Goal: Task Accomplishment & Management: Use online tool/utility

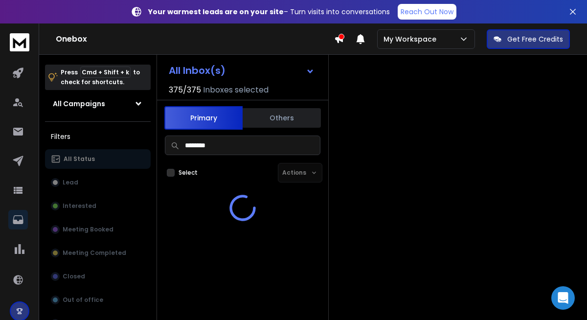
click at [198, 122] on button "Primary" at bounding box center [203, 117] width 78 height 23
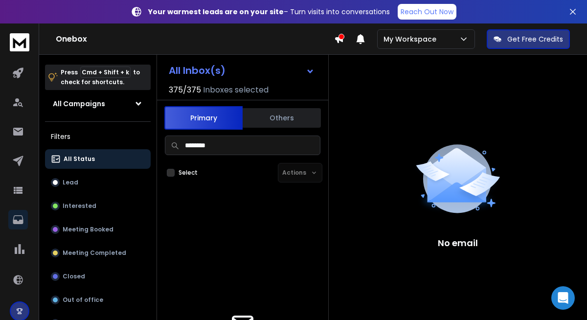
click at [277, 118] on button "Others" at bounding box center [281, 118] width 78 height 22
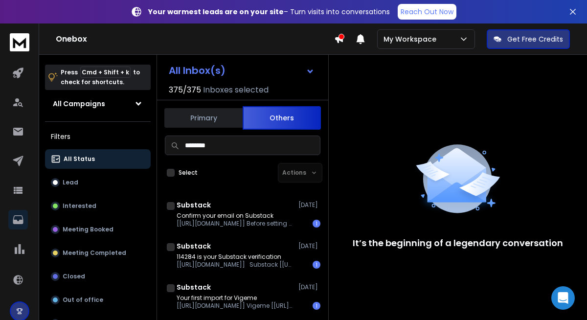
click at [201, 120] on button "Primary" at bounding box center [203, 118] width 78 height 22
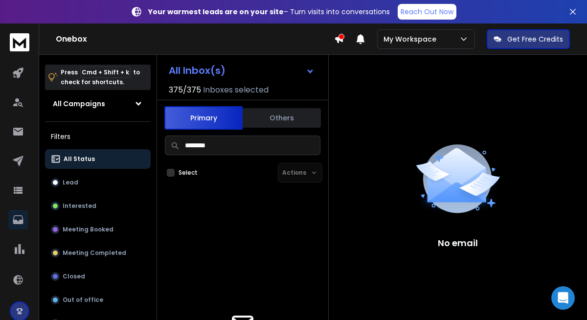
click at [264, 122] on button "Others" at bounding box center [281, 118] width 78 height 22
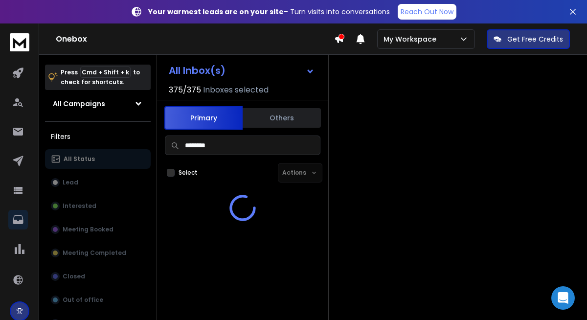
click at [199, 119] on button "Primary" at bounding box center [203, 117] width 78 height 23
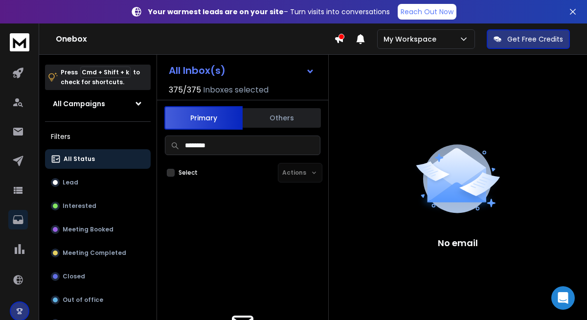
click at [280, 116] on button "Others" at bounding box center [281, 118] width 78 height 22
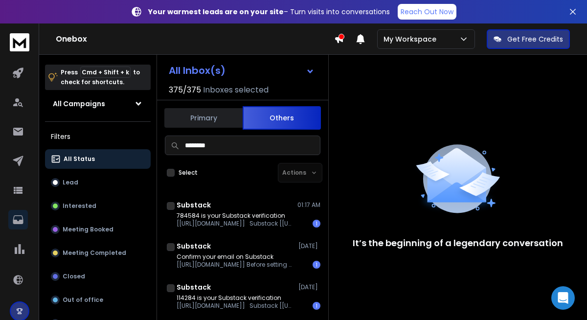
click at [183, 121] on button "Primary" at bounding box center [203, 118] width 78 height 22
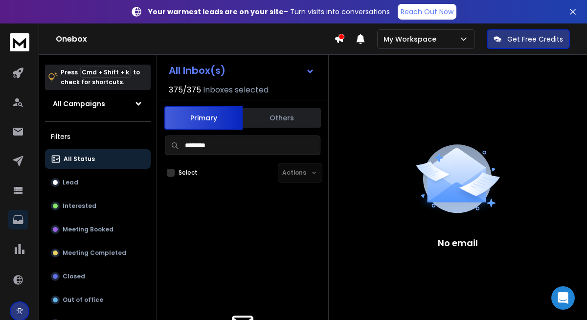
click at [248, 117] on button "Others" at bounding box center [281, 118] width 78 height 22
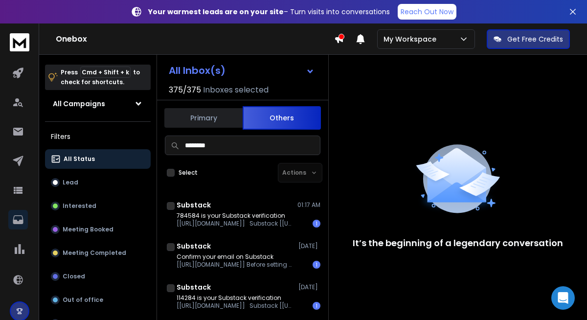
click at [192, 119] on button "Primary" at bounding box center [203, 118] width 78 height 22
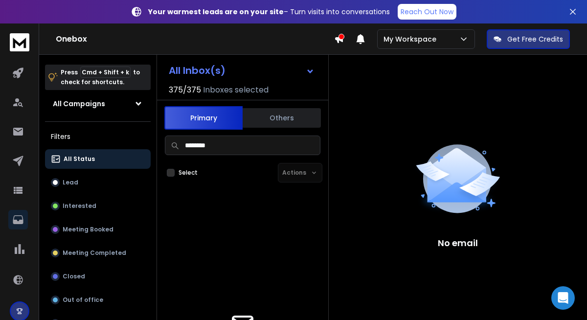
click at [266, 117] on button "Others" at bounding box center [281, 118] width 78 height 22
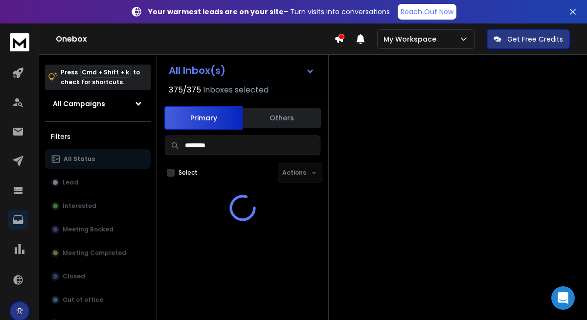
click at [210, 118] on button "Primary" at bounding box center [203, 117] width 78 height 23
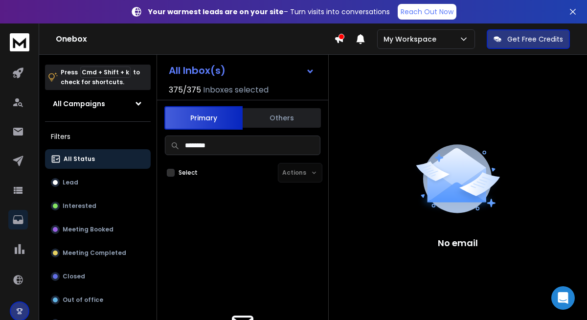
click at [290, 112] on button "Others" at bounding box center [281, 118] width 78 height 22
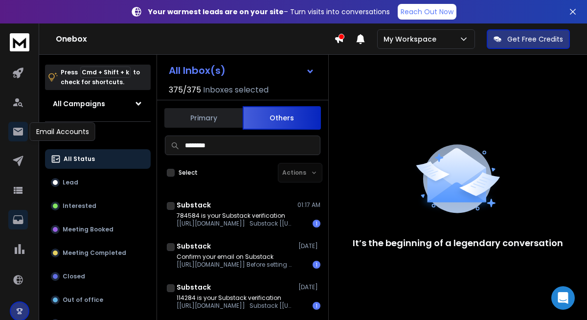
click at [20, 135] on icon at bounding box center [18, 132] width 12 height 12
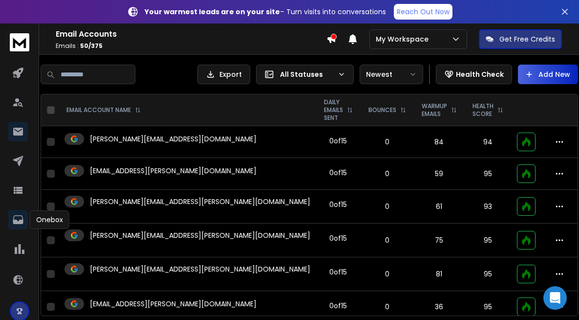
click at [20, 214] on icon at bounding box center [18, 220] width 12 height 12
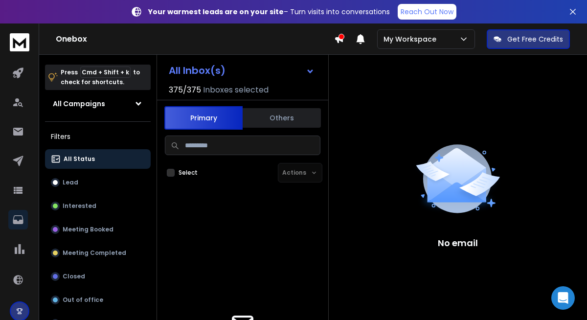
click at [272, 115] on button "Others" at bounding box center [281, 118] width 78 height 22
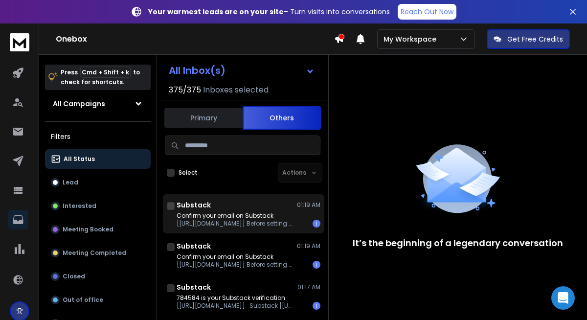
click at [199, 206] on h1 "Substack" at bounding box center [193, 205] width 34 height 10
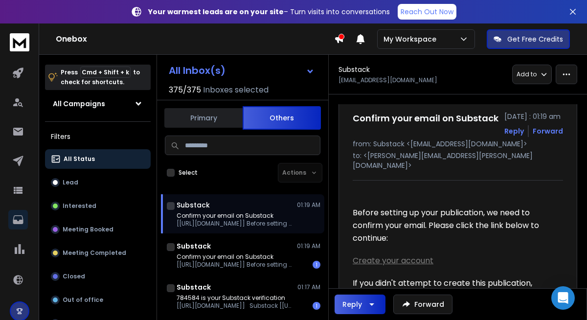
scroll to position [51, 0]
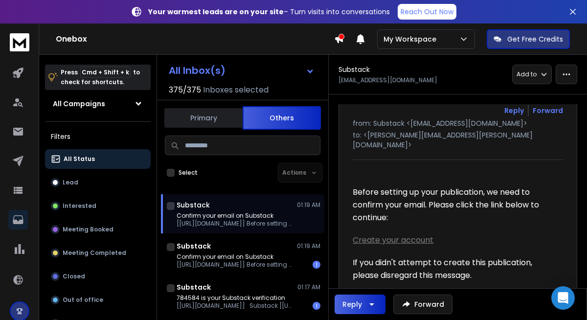
click at [242, 139] on input at bounding box center [242, 145] width 155 height 20
type input "********"
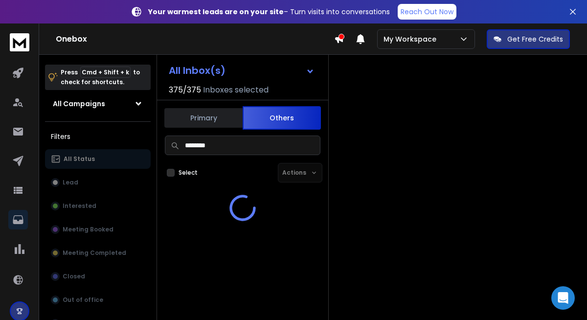
scroll to position [0, 0]
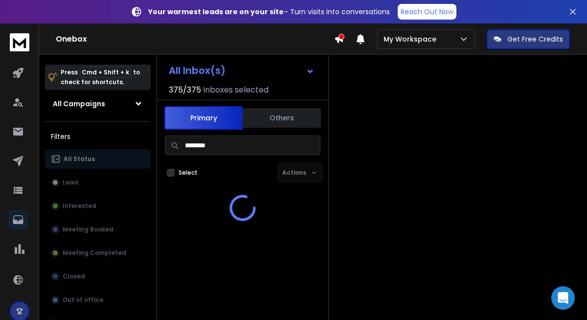
click at [214, 119] on button "Primary" at bounding box center [203, 117] width 78 height 23
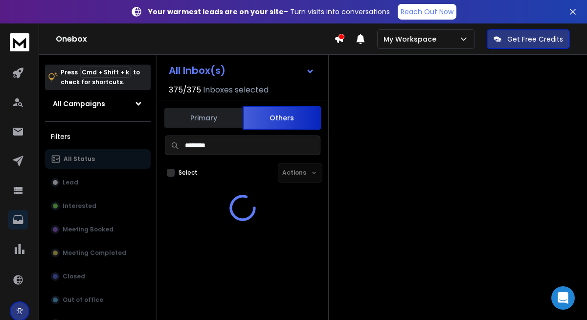
click at [276, 121] on button "Others" at bounding box center [281, 117] width 78 height 23
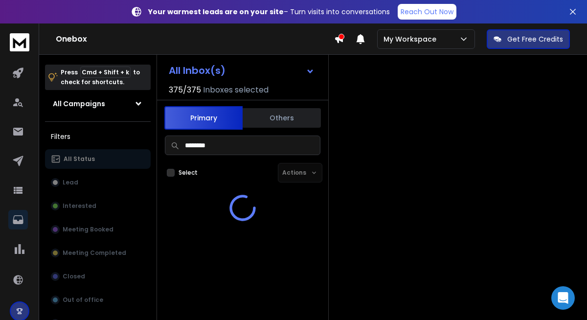
click at [199, 112] on button "Primary" at bounding box center [203, 117] width 78 height 23
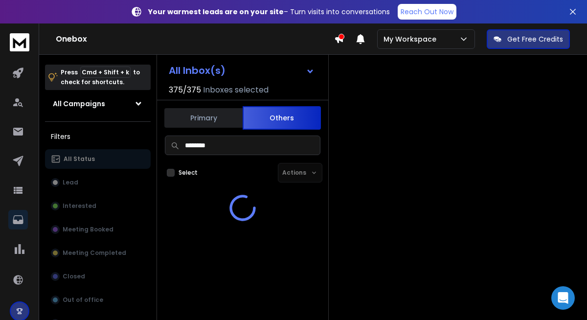
click at [273, 116] on button "Others" at bounding box center [281, 117] width 78 height 23
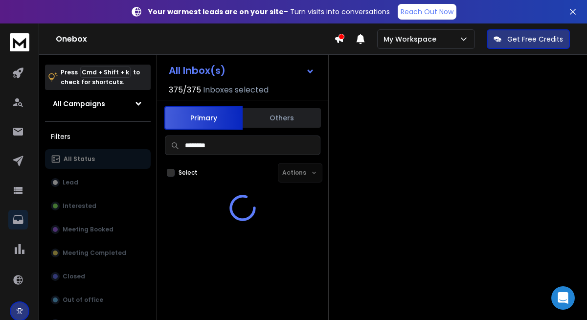
click at [203, 118] on button "Primary" at bounding box center [203, 117] width 78 height 23
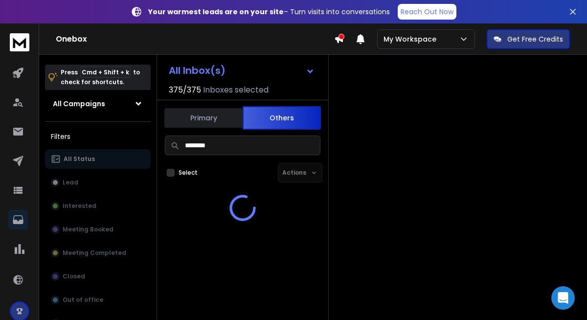
click at [280, 118] on button "Others" at bounding box center [281, 117] width 78 height 23
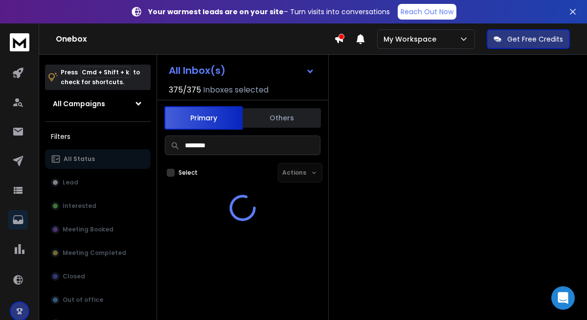
click at [198, 118] on button "Primary" at bounding box center [203, 117] width 78 height 23
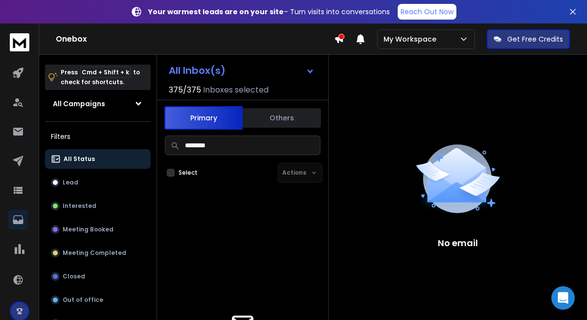
click at [271, 118] on button "Others" at bounding box center [281, 118] width 78 height 22
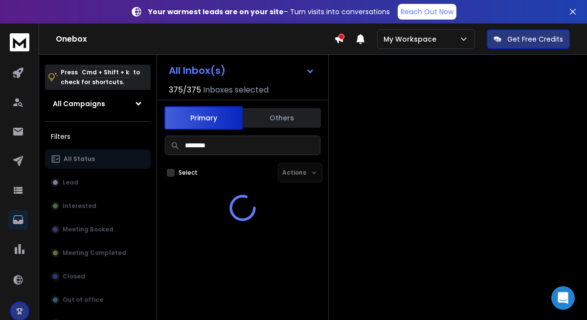
click at [198, 117] on button "Primary" at bounding box center [203, 117] width 78 height 23
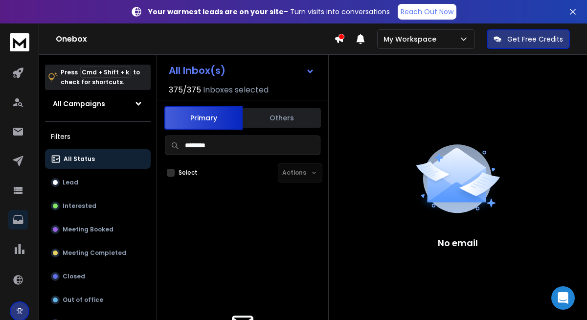
click at [275, 121] on button "Others" at bounding box center [281, 118] width 78 height 22
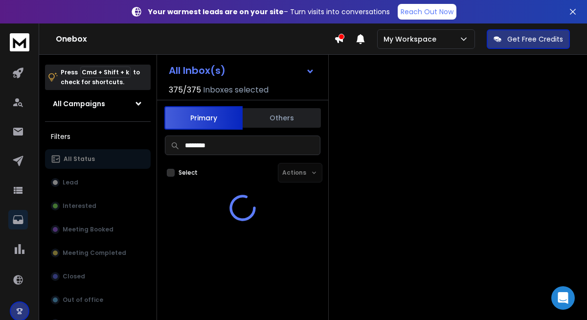
click at [208, 124] on button "Primary" at bounding box center [203, 117] width 78 height 23
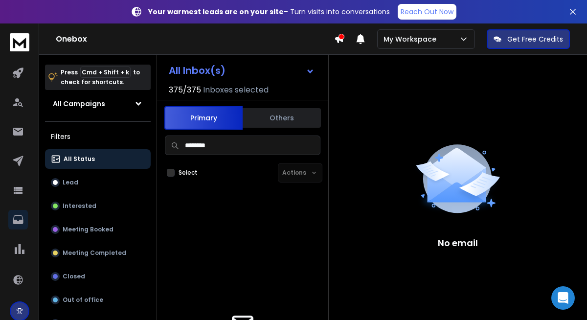
click at [275, 118] on button "Others" at bounding box center [281, 118] width 78 height 22
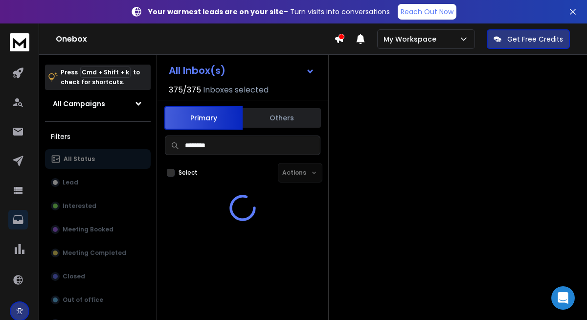
click at [182, 118] on button "Primary" at bounding box center [203, 117] width 78 height 23
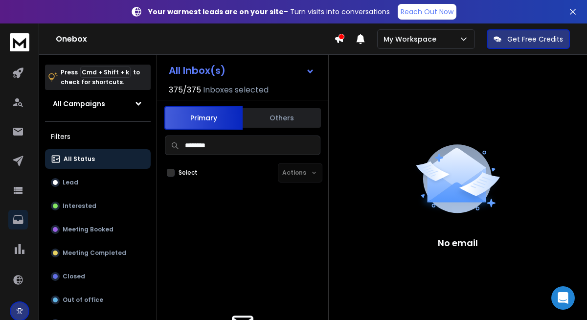
click at [258, 116] on button "Others" at bounding box center [281, 118] width 78 height 22
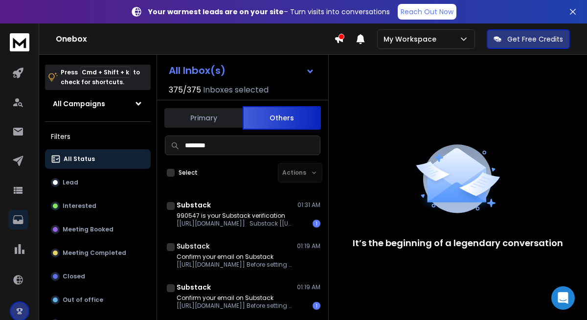
click at [190, 118] on button "Primary" at bounding box center [203, 118] width 78 height 22
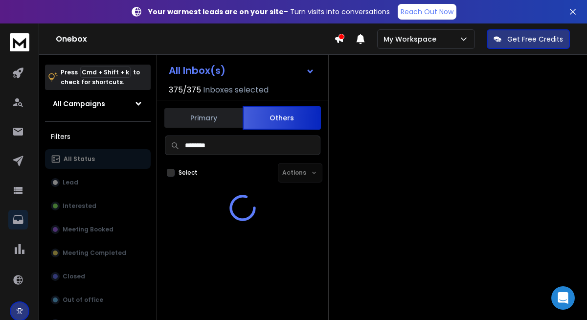
click at [271, 116] on button "Others" at bounding box center [281, 117] width 78 height 23
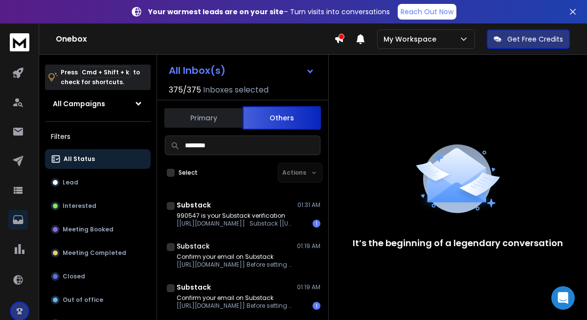
click at [215, 116] on button "Primary" at bounding box center [203, 118] width 78 height 22
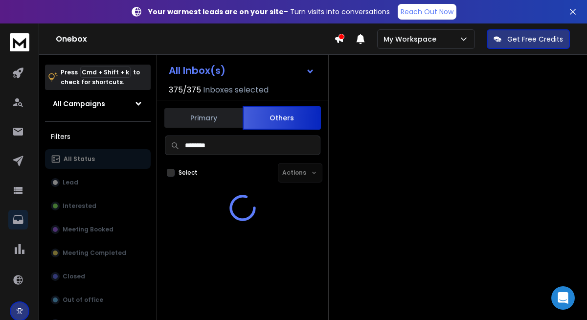
click at [271, 116] on button "Others" at bounding box center [281, 117] width 78 height 23
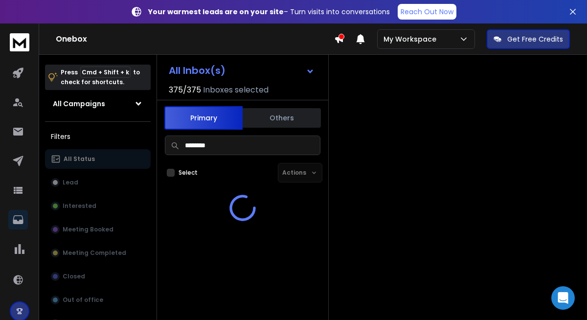
click at [219, 117] on button "Primary" at bounding box center [203, 117] width 78 height 23
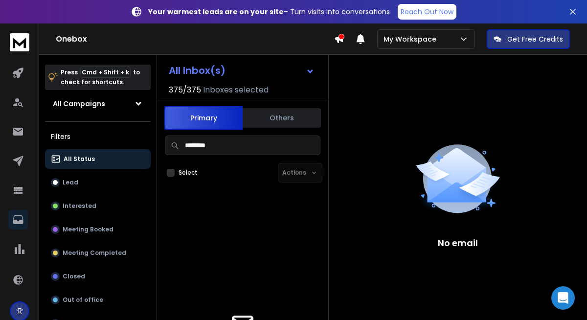
click at [273, 116] on button "Others" at bounding box center [281, 118] width 78 height 22
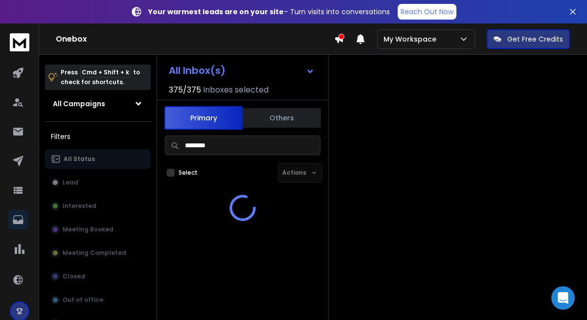
click at [205, 119] on button "Primary" at bounding box center [203, 117] width 78 height 23
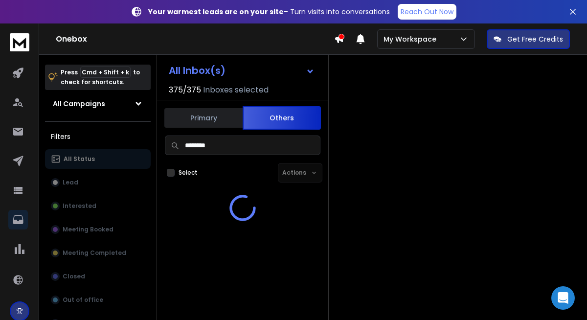
click at [285, 118] on button "Others" at bounding box center [281, 117] width 78 height 23
click at [201, 123] on button "Primary" at bounding box center [203, 118] width 78 height 22
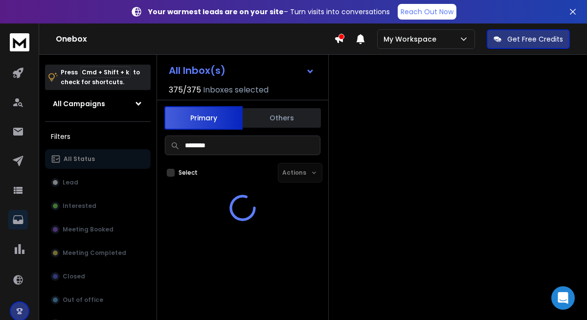
click at [260, 118] on button "Others" at bounding box center [281, 118] width 78 height 22
click at [217, 123] on button "Primary" at bounding box center [203, 117] width 78 height 23
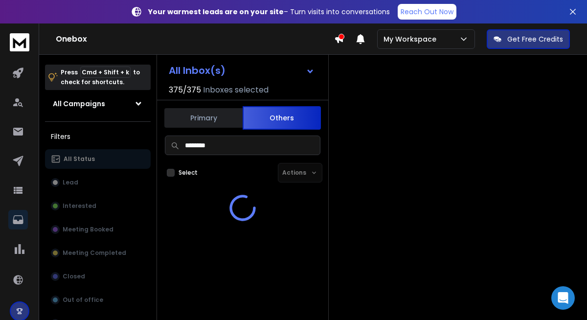
click at [292, 120] on button "Others" at bounding box center [281, 117] width 78 height 23
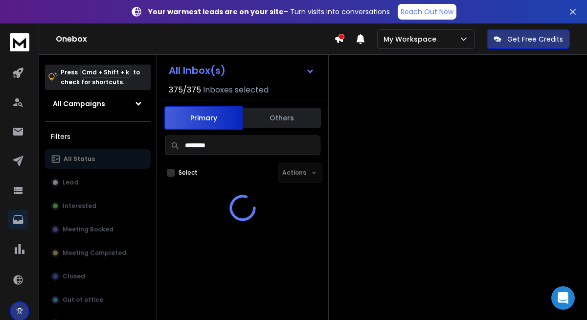
click at [214, 118] on button "Primary" at bounding box center [203, 117] width 78 height 23
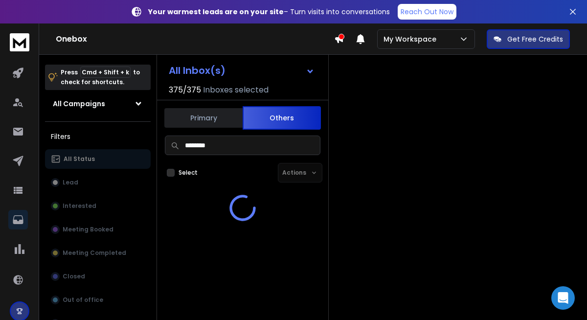
click at [267, 119] on button "Others" at bounding box center [281, 117] width 78 height 23
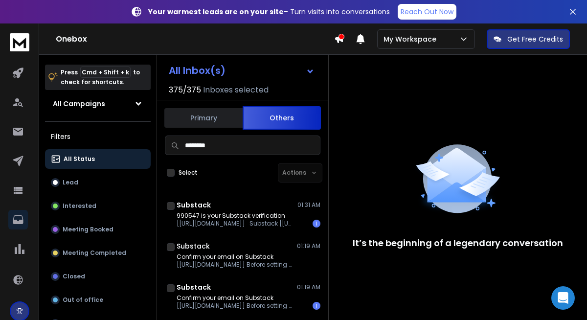
click at [207, 120] on button "Primary" at bounding box center [203, 118] width 78 height 22
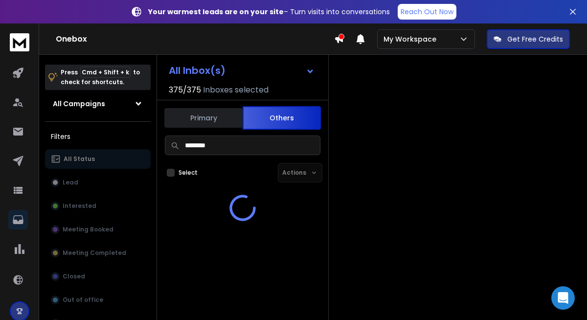
click at [307, 122] on button "Others" at bounding box center [281, 117] width 78 height 23
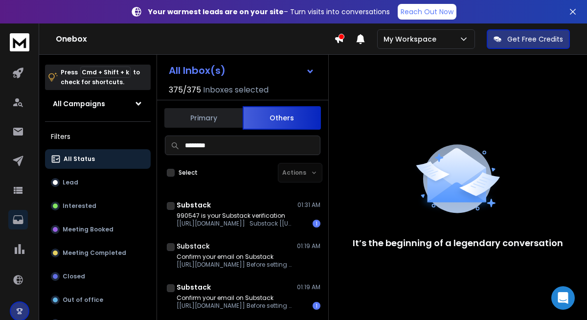
click at [216, 119] on button "Primary" at bounding box center [203, 118] width 78 height 22
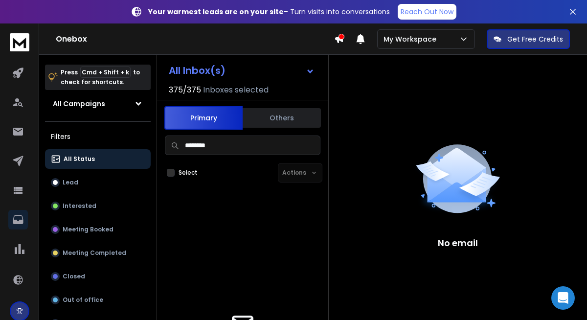
click at [258, 119] on button "Others" at bounding box center [281, 118] width 78 height 22
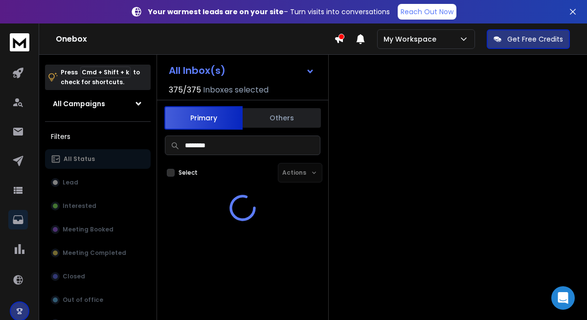
click at [193, 119] on button "Primary" at bounding box center [203, 117] width 78 height 23
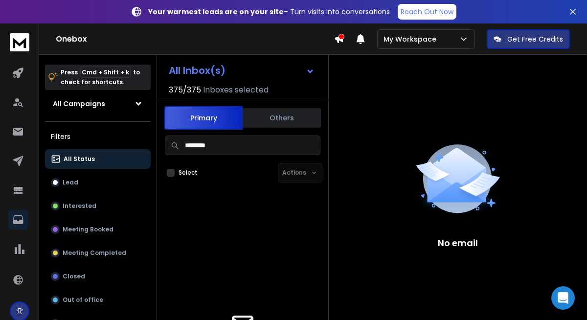
click at [262, 119] on button "Others" at bounding box center [281, 118] width 78 height 22
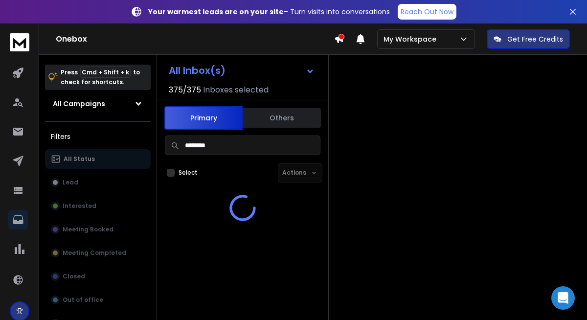
click at [187, 118] on button "Primary" at bounding box center [203, 117] width 78 height 23
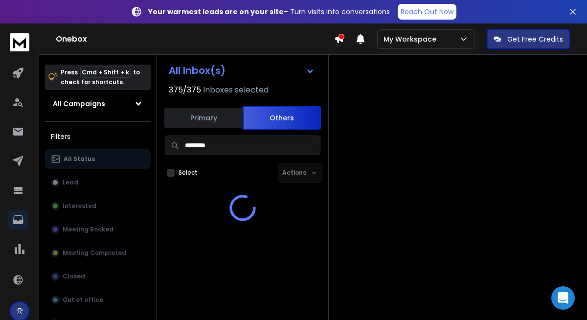
click at [282, 117] on button "Others" at bounding box center [281, 117] width 78 height 23
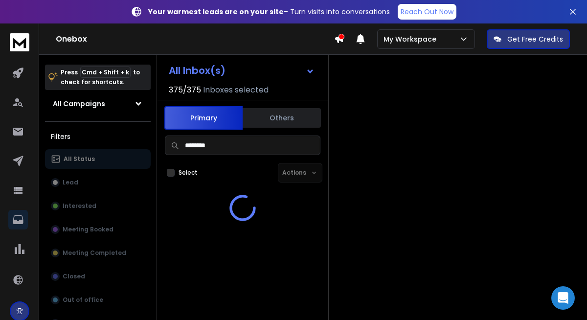
click at [211, 117] on button "Primary" at bounding box center [203, 117] width 78 height 23
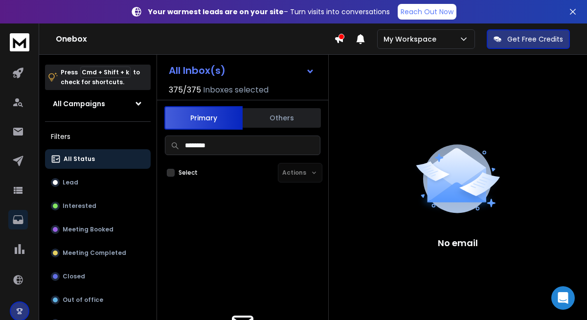
click at [275, 117] on button "Others" at bounding box center [281, 118] width 78 height 22
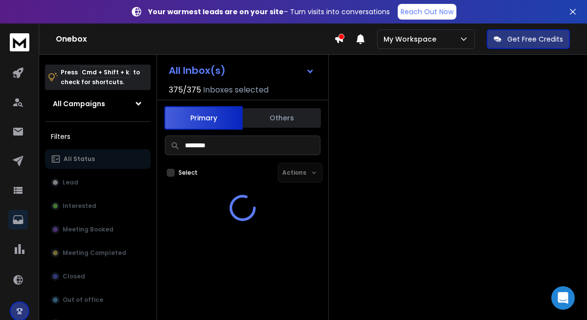
click at [221, 118] on button "Primary" at bounding box center [203, 117] width 78 height 23
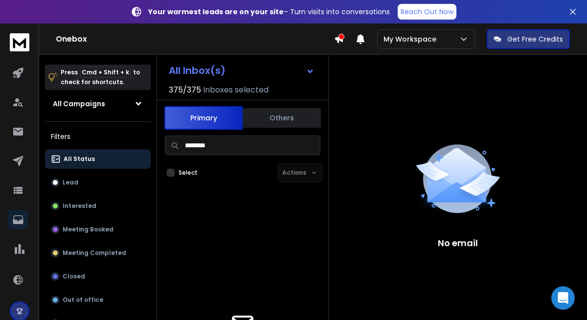
click at [297, 118] on button "Others" at bounding box center [281, 118] width 78 height 22
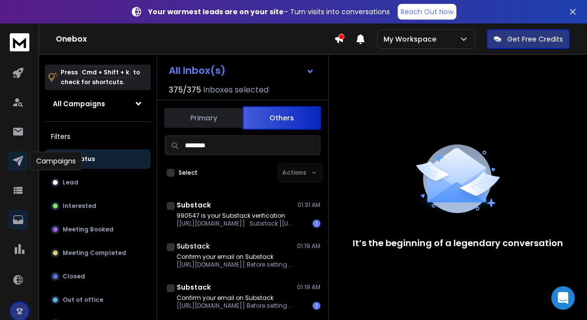
click at [12, 161] on icon at bounding box center [18, 161] width 12 height 12
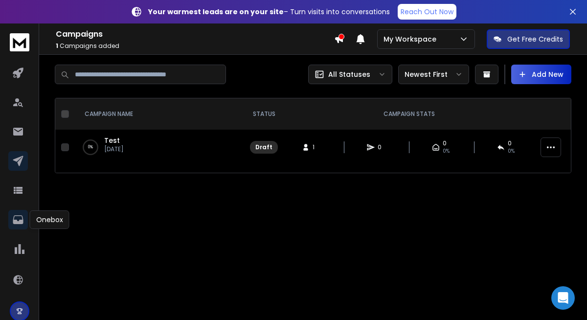
click at [20, 222] on icon at bounding box center [18, 219] width 10 height 9
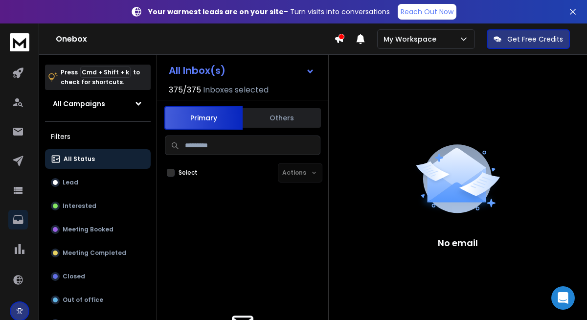
click at [274, 121] on button "Others" at bounding box center [281, 118] width 78 height 22
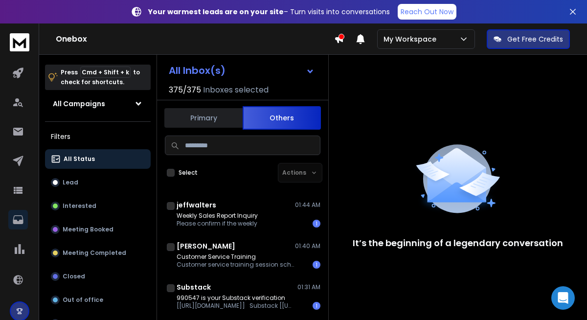
click at [217, 142] on input at bounding box center [242, 145] width 155 height 20
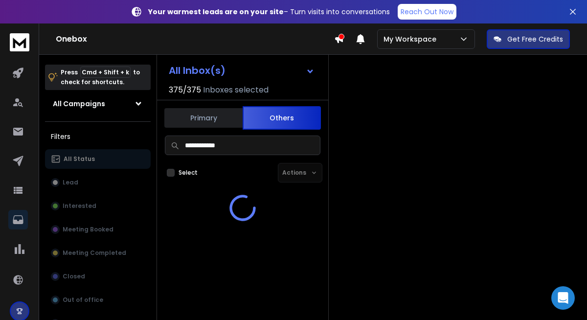
click at [259, 148] on input "**********" at bounding box center [242, 145] width 155 height 20
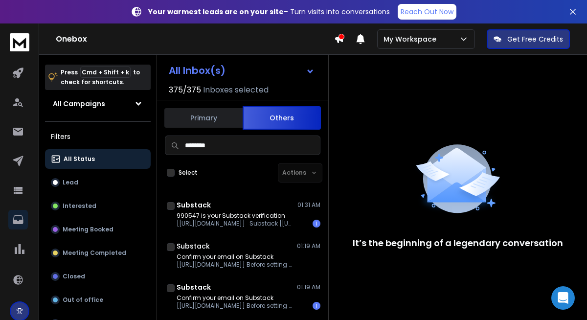
type input "********"
click at [187, 117] on button "Primary" at bounding box center [203, 118] width 78 height 22
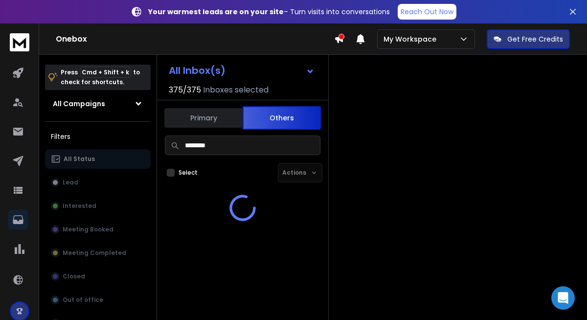
click at [265, 114] on button "Others" at bounding box center [281, 117] width 78 height 23
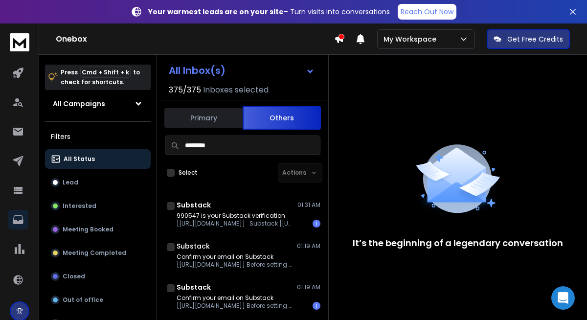
click at [196, 118] on button "Primary" at bounding box center [203, 118] width 78 height 22
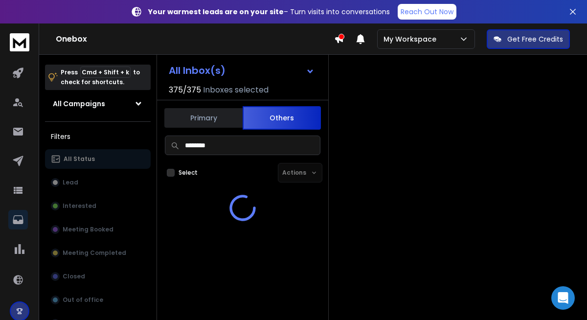
click at [264, 117] on button "Others" at bounding box center [281, 117] width 78 height 23
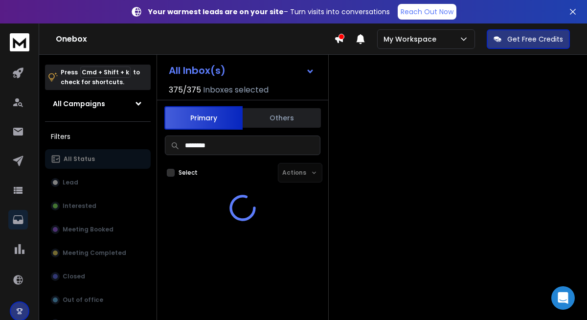
click at [204, 120] on button "Primary" at bounding box center [203, 117] width 78 height 23
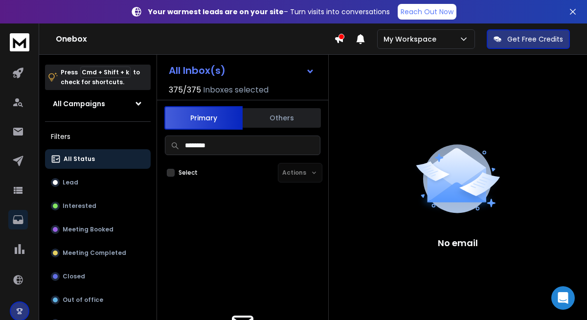
click at [252, 119] on button "Others" at bounding box center [281, 118] width 78 height 22
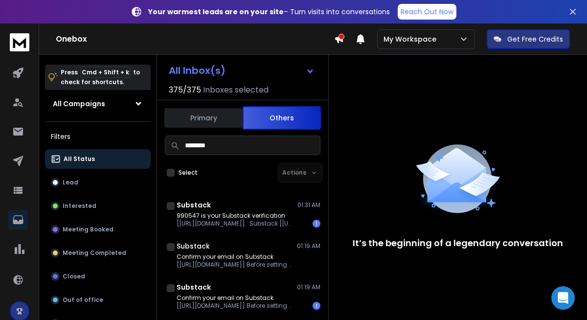
click at [181, 130] on div "Primary Others ******** Select Actions Substack 01:31 AM 990547 is your Substac…" at bounding box center [242, 268] width 171 height 321
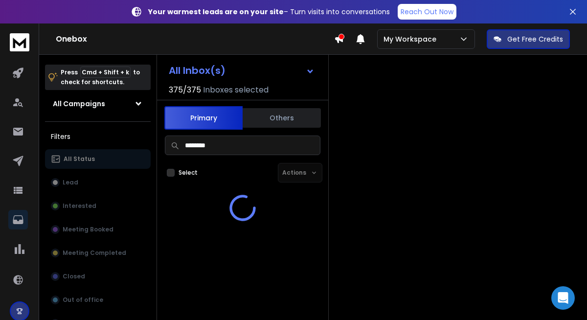
click at [193, 122] on button "Primary" at bounding box center [203, 117] width 78 height 23
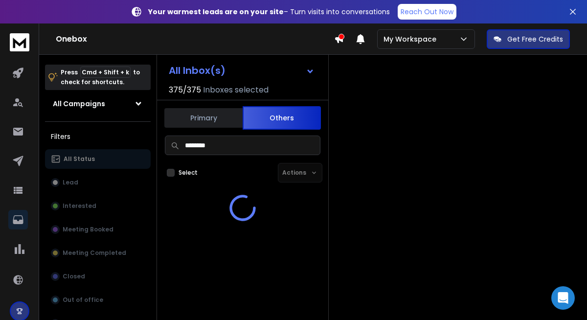
click at [268, 121] on button "Others" at bounding box center [281, 117] width 78 height 23
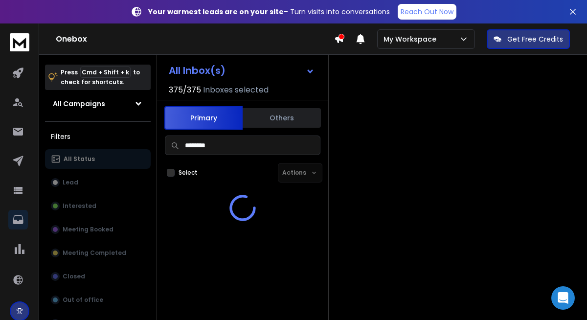
click at [206, 121] on button "Primary" at bounding box center [203, 117] width 78 height 23
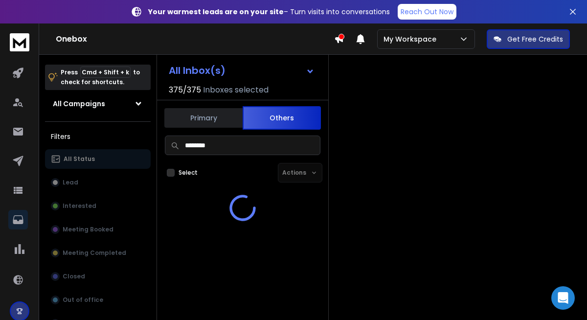
click at [259, 121] on button "Others" at bounding box center [281, 117] width 78 height 23
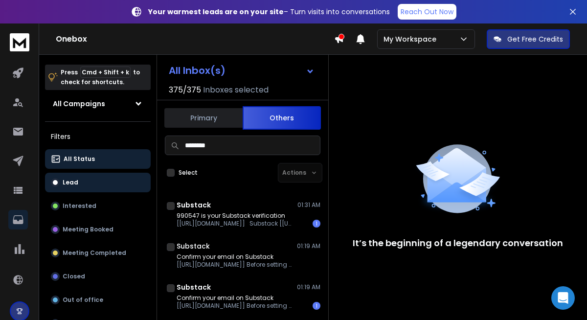
click at [88, 179] on button "Lead" at bounding box center [98, 183] width 106 height 20
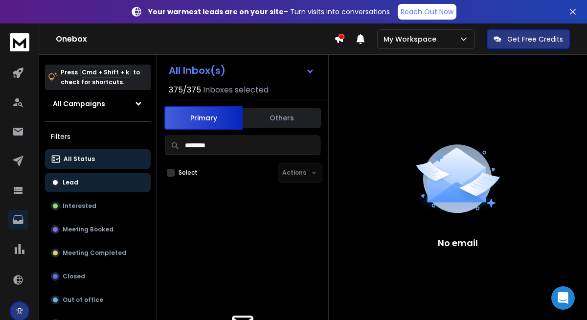
click at [91, 160] on p "All Status" at bounding box center [79, 159] width 31 height 8
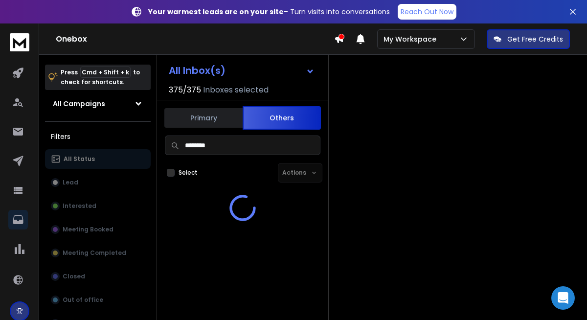
click at [294, 113] on button "Others" at bounding box center [281, 117] width 78 height 23
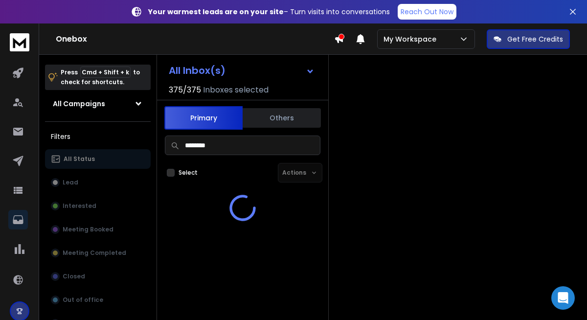
click at [200, 122] on button "Primary" at bounding box center [203, 117] width 78 height 23
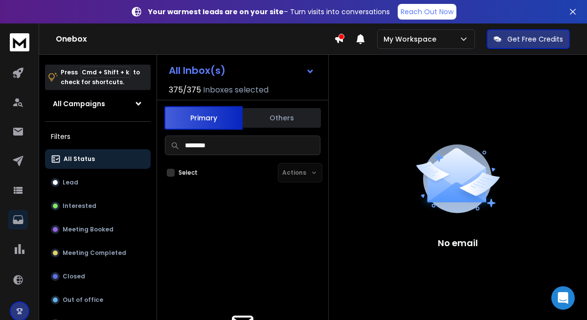
click at [285, 117] on button "Others" at bounding box center [281, 118] width 78 height 22
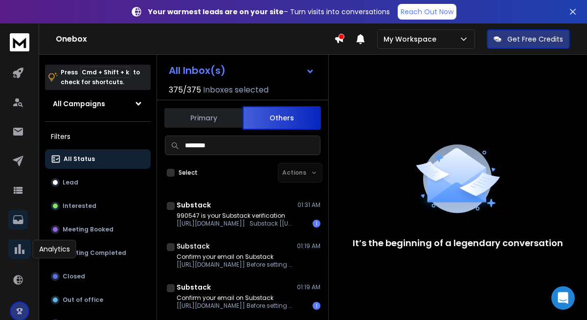
click at [22, 249] on icon at bounding box center [20, 249] width 10 height 10
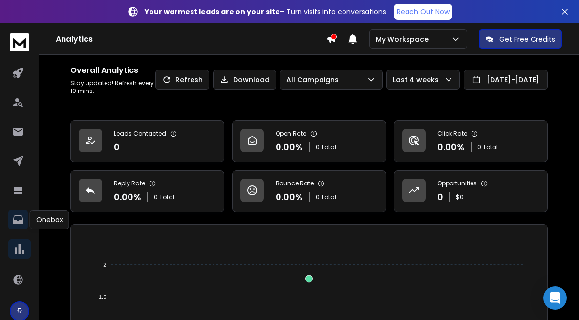
click at [21, 217] on icon at bounding box center [18, 220] width 12 height 12
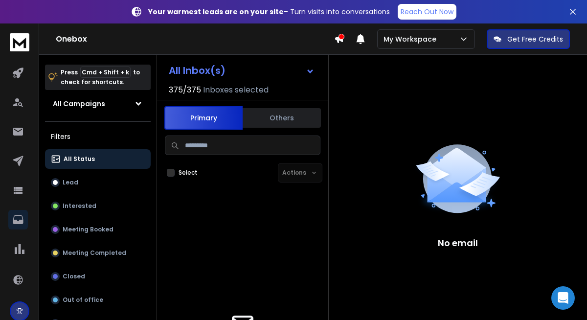
click at [259, 112] on button "Others" at bounding box center [281, 118] width 78 height 22
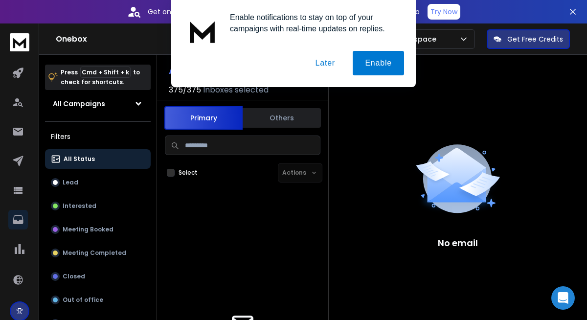
click at [335, 64] on button "Later" at bounding box center [325, 63] width 44 height 24
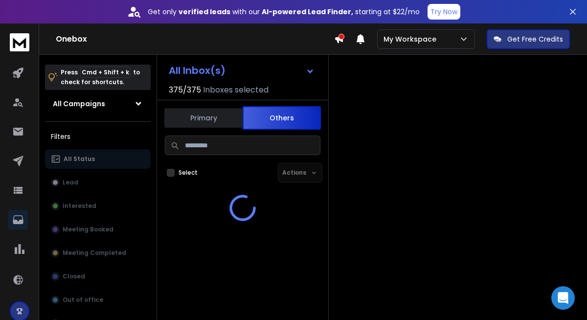
click at [283, 116] on button "Others" at bounding box center [281, 117] width 78 height 23
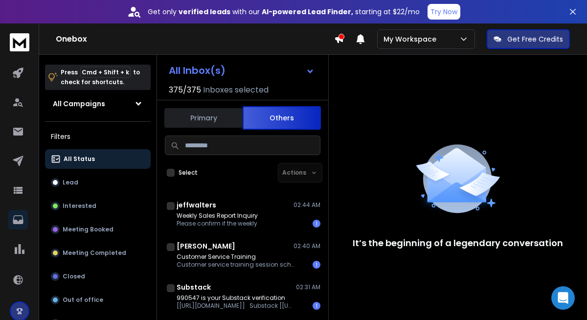
click at [275, 141] on input at bounding box center [242, 145] width 155 height 20
type input "********"
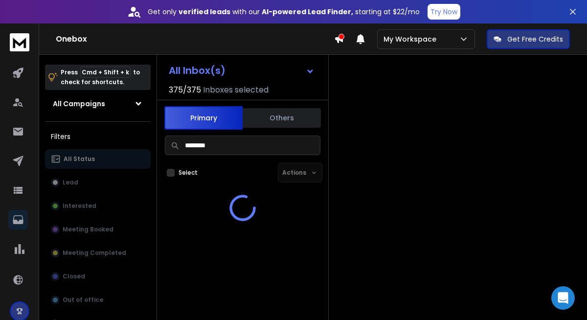
click at [228, 120] on button "Primary" at bounding box center [203, 117] width 78 height 23
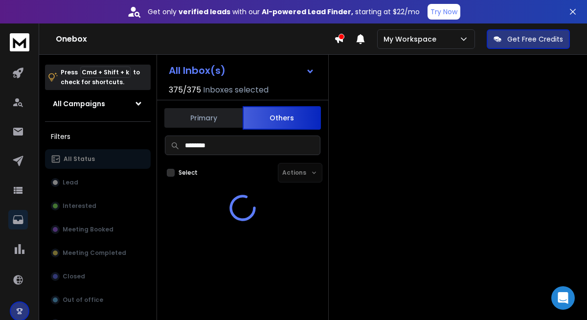
click at [275, 115] on button "Others" at bounding box center [281, 117] width 78 height 23
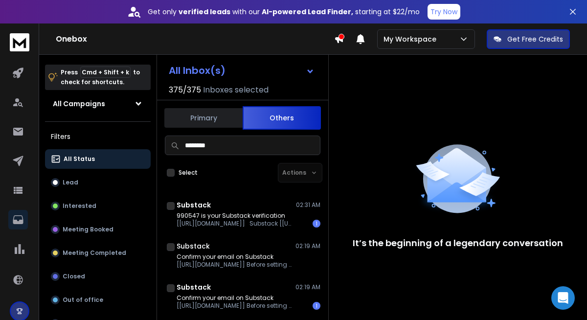
click at [224, 121] on button "Primary" at bounding box center [203, 118] width 78 height 22
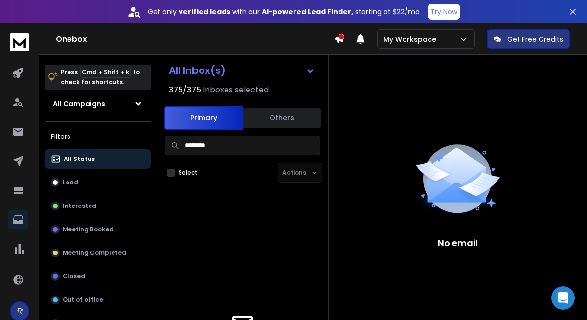
click at [264, 119] on button "Others" at bounding box center [281, 118] width 78 height 22
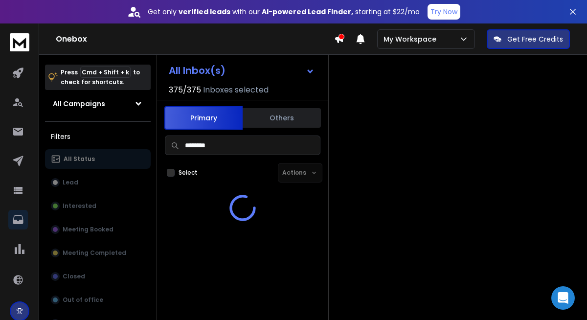
click at [216, 122] on button "Primary" at bounding box center [203, 117] width 78 height 23
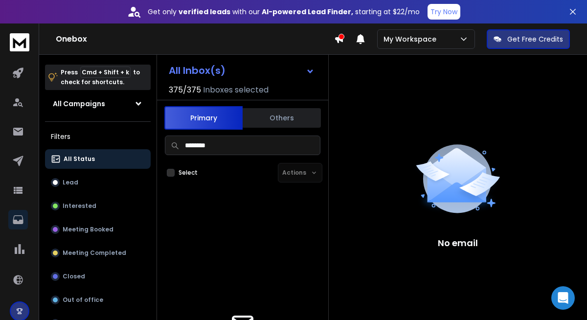
click at [265, 119] on button "Others" at bounding box center [281, 118] width 78 height 22
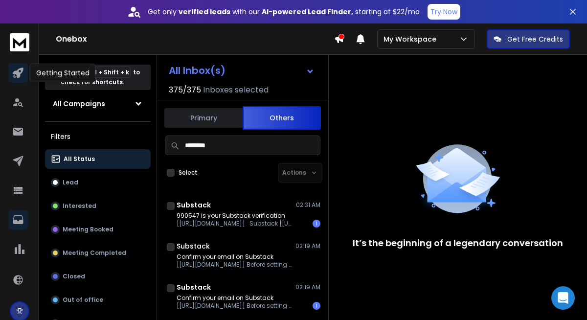
click at [11, 75] on link at bounding box center [18, 73] width 20 height 20
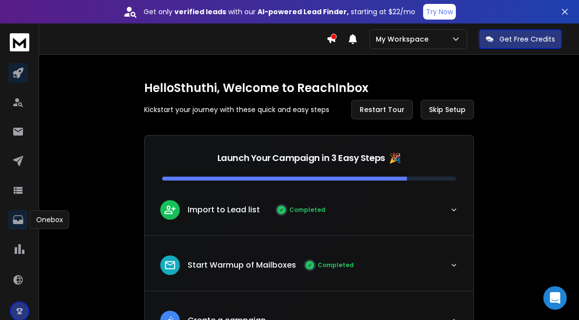
click at [20, 220] on icon at bounding box center [18, 219] width 10 height 9
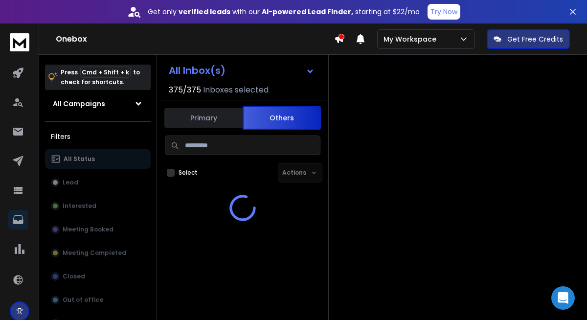
click at [290, 114] on button "Others" at bounding box center [281, 117] width 78 height 23
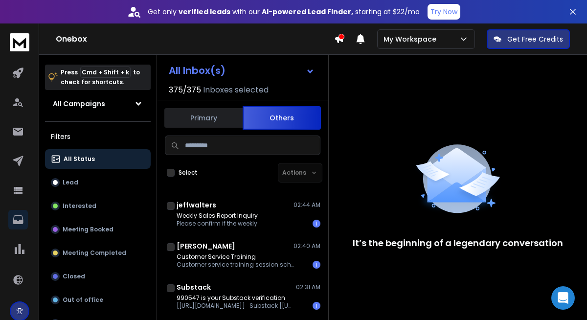
click at [241, 141] on input at bounding box center [242, 145] width 155 height 20
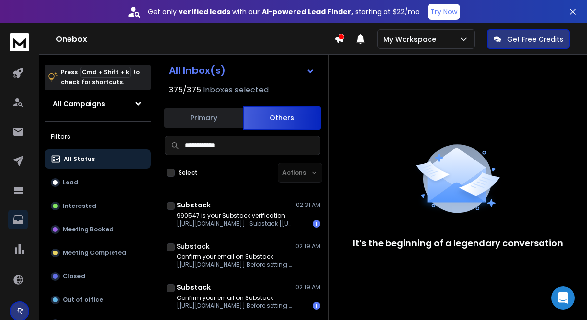
type input "**********"
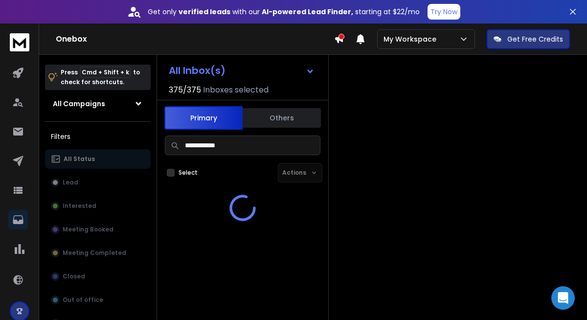
click at [209, 120] on button "Primary" at bounding box center [203, 117] width 78 height 23
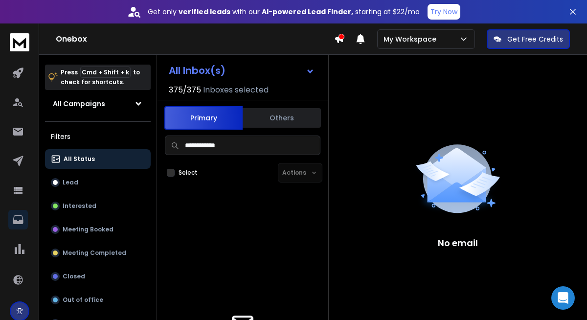
click at [262, 147] on input "**********" at bounding box center [242, 145] width 155 height 20
type input "********"
click at [271, 122] on button "Others" at bounding box center [281, 118] width 78 height 22
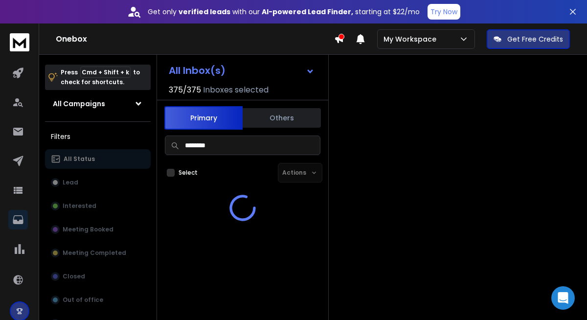
click at [214, 120] on button "Primary" at bounding box center [203, 117] width 78 height 23
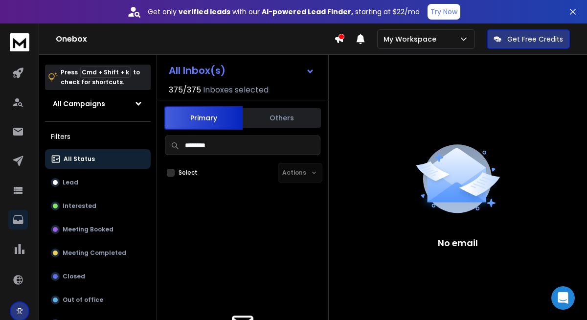
click at [273, 118] on button "Others" at bounding box center [281, 118] width 78 height 22
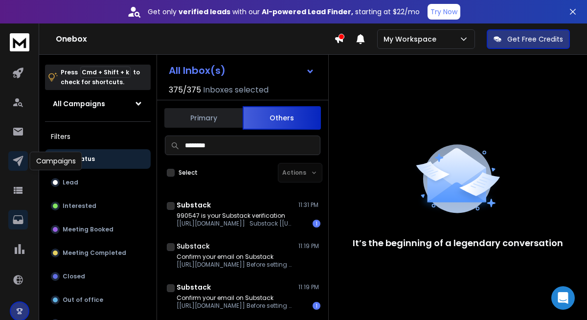
click at [21, 157] on icon at bounding box center [18, 160] width 10 height 10
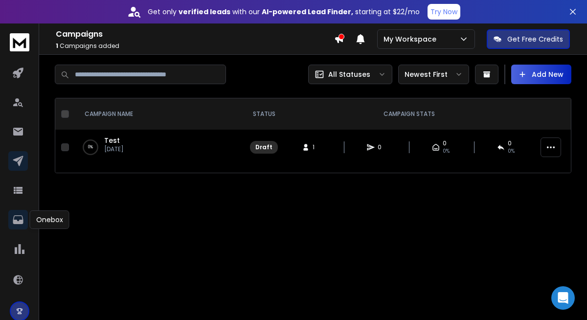
click at [19, 216] on icon at bounding box center [18, 220] width 12 height 12
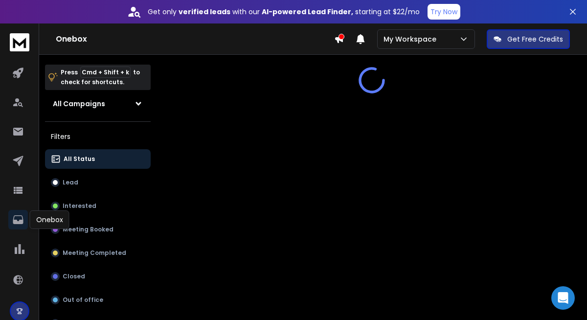
click at [21, 222] on icon at bounding box center [18, 219] width 10 height 9
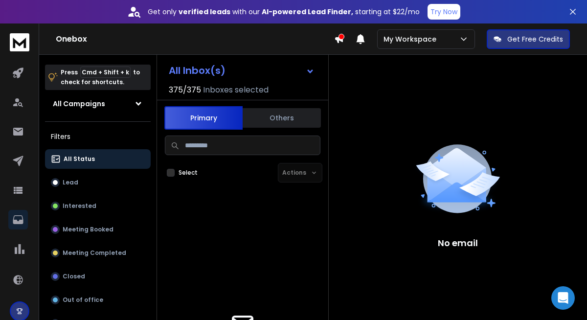
click at [297, 120] on button "Others" at bounding box center [281, 118] width 78 height 22
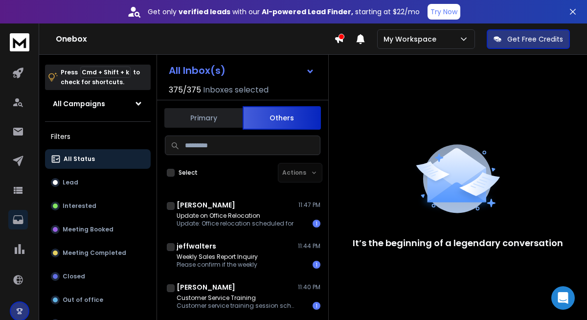
click at [226, 147] on input at bounding box center [242, 145] width 155 height 20
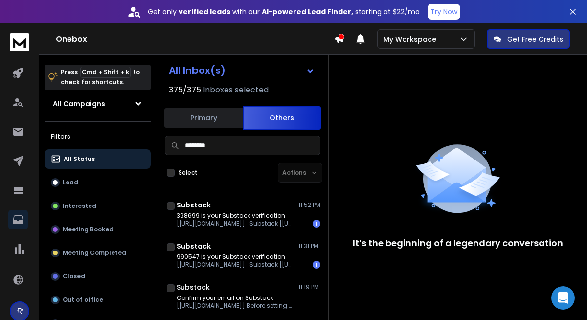
type input "********"
click at [228, 122] on button "Primary" at bounding box center [203, 118] width 78 height 22
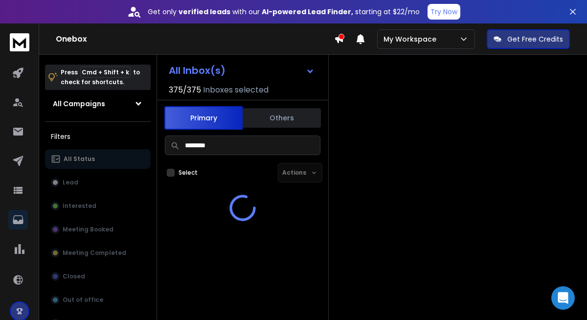
click at [273, 119] on button "Others" at bounding box center [281, 118] width 78 height 22
click at [217, 121] on button "Primary" at bounding box center [203, 117] width 78 height 23
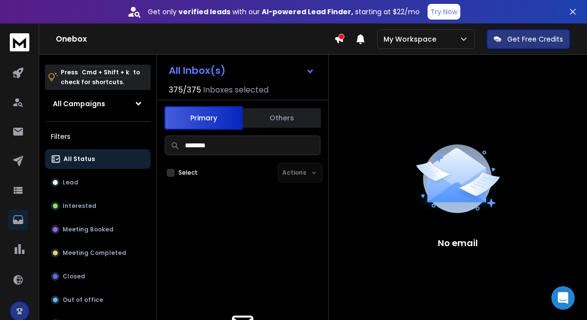
click at [272, 120] on button "Others" at bounding box center [281, 118] width 78 height 22
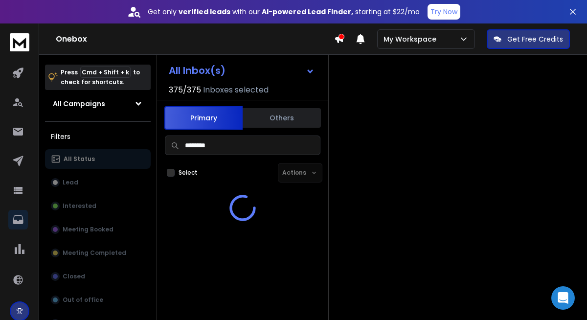
click at [205, 120] on button "Primary" at bounding box center [203, 117] width 78 height 23
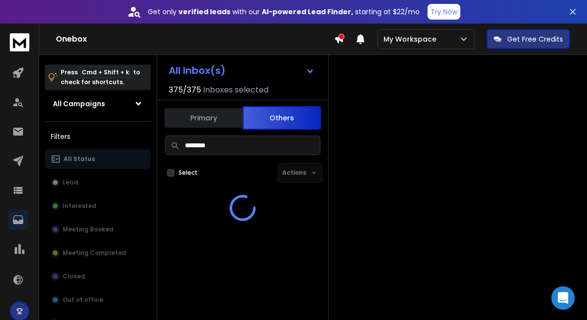
click at [256, 121] on button "Others" at bounding box center [281, 117] width 78 height 23
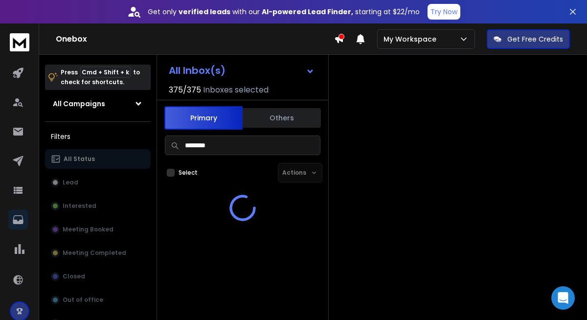
click at [188, 111] on button "Primary" at bounding box center [203, 117] width 78 height 23
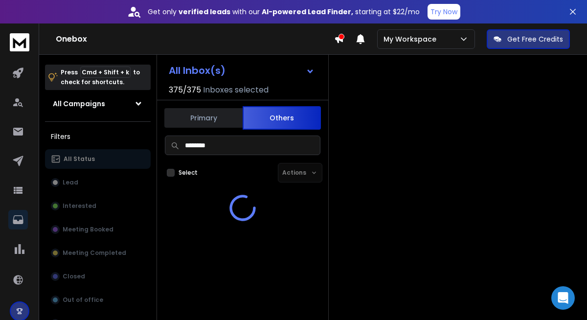
click at [289, 116] on button "Others" at bounding box center [281, 117] width 78 height 23
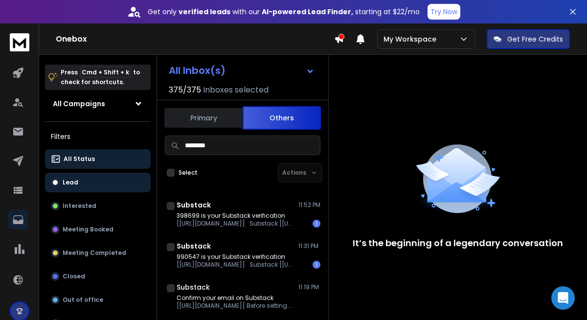
click at [107, 178] on button "Lead" at bounding box center [98, 183] width 106 height 20
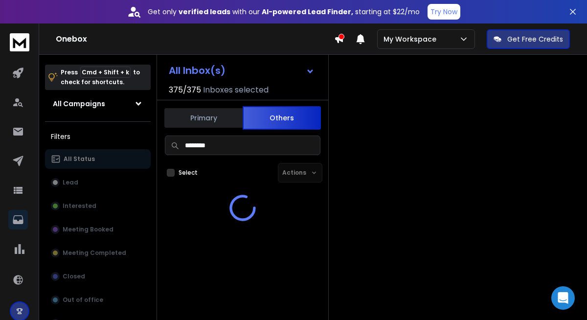
click at [290, 122] on button "Others" at bounding box center [281, 117] width 78 height 23
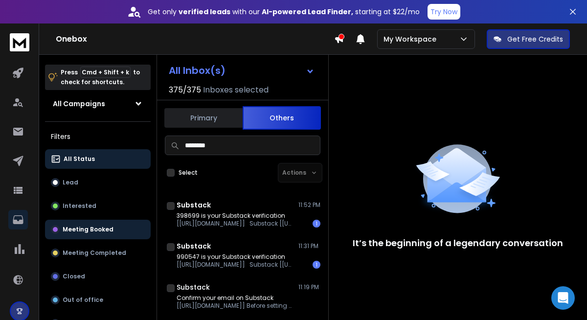
click at [75, 232] on p "Meeting Booked" at bounding box center [88, 229] width 51 height 8
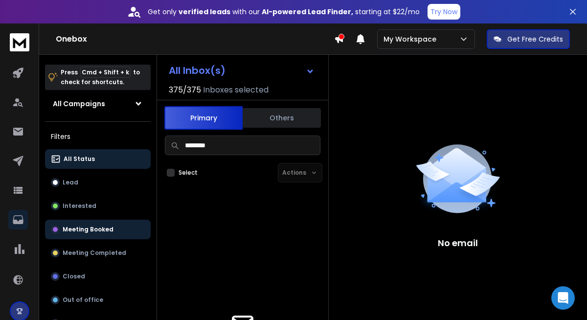
click at [96, 160] on button "All Status" at bounding box center [98, 159] width 106 height 20
click at [284, 117] on button "Others" at bounding box center [281, 118] width 78 height 22
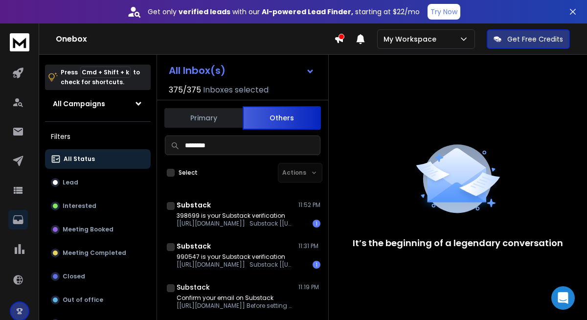
click at [284, 117] on button "Others" at bounding box center [281, 117] width 78 height 23
click at [21, 77] on icon at bounding box center [18, 73] width 12 height 12
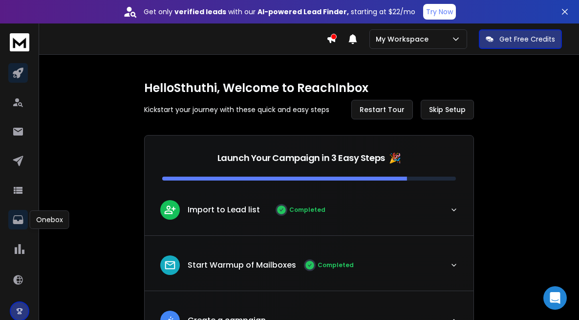
click at [16, 223] on icon at bounding box center [18, 219] width 10 height 9
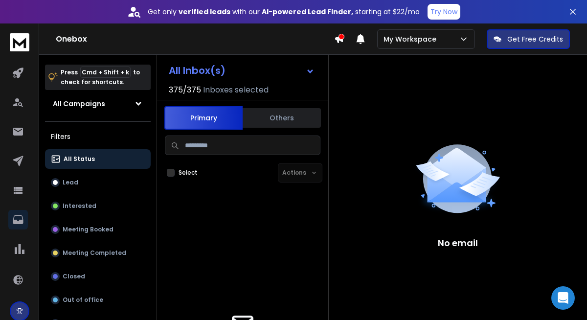
click at [283, 118] on button "Others" at bounding box center [281, 118] width 78 height 22
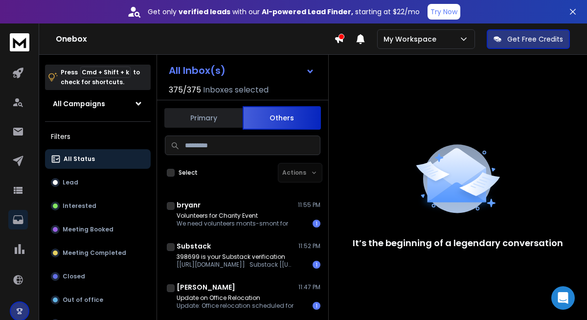
click at [267, 147] on input at bounding box center [242, 145] width 155 height 20
type input "********"
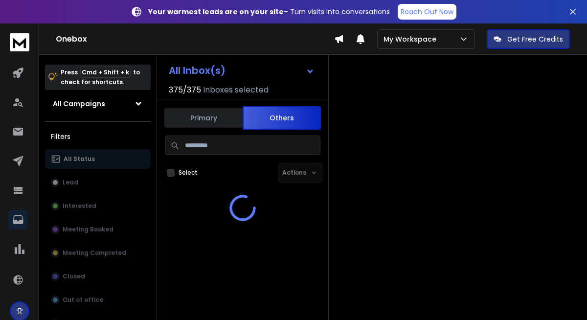
click at [291, 113] on button "Others" at bounding box center [281, 117] width 78 height 23
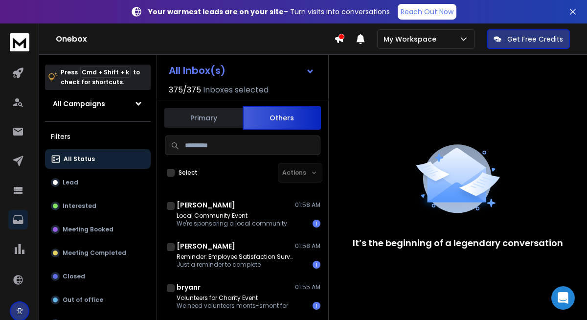
click at [225, 144] on input at bounding box center [242, 145] width 155 height 20
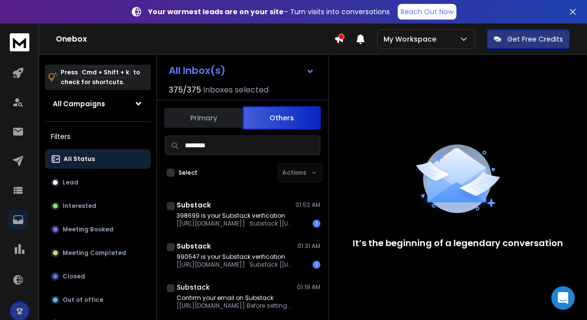
type input "********"
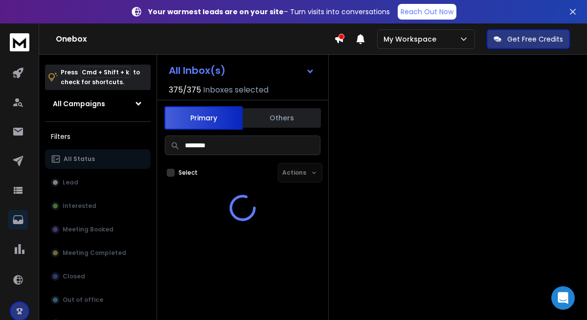
click at [212, 119] on button "Primary" at bounding box center [203, 117] width 78 height 23
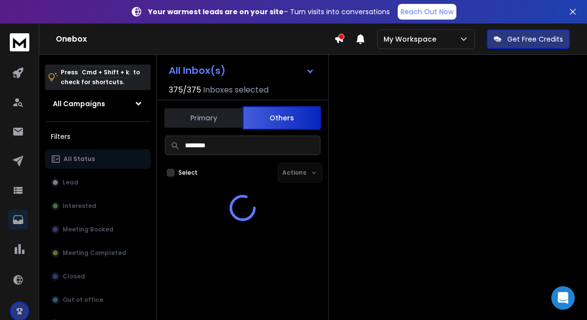
click at [272, 118] on button "Others" at bounding box center [281, 117] width 78 height 23
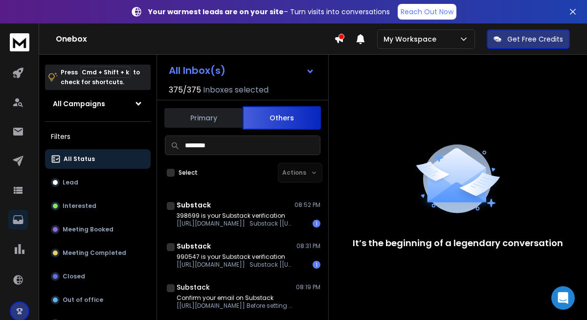
click at [220, 119] on button "Primary" at bounding box center [203, 118] width 78 height 22
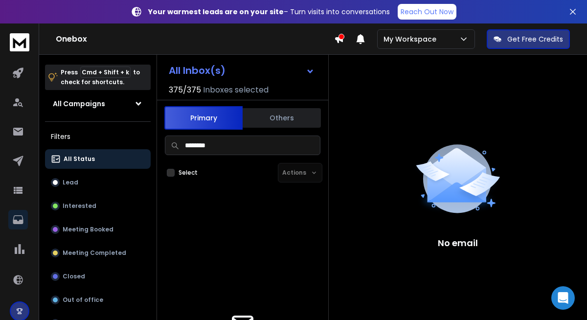
click at [277, 120] on button "Others" at bounding box center [281, 118] width 78 height 22
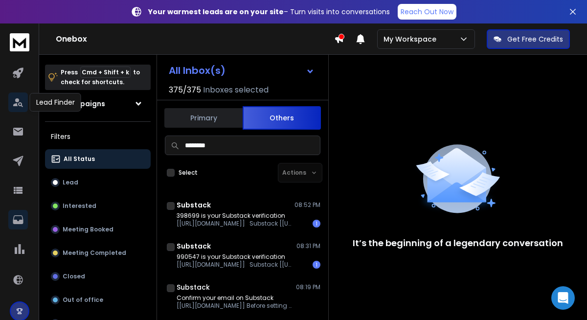
click at [17, 105] on icon at bounding box center [18, 104] width 10 height 5
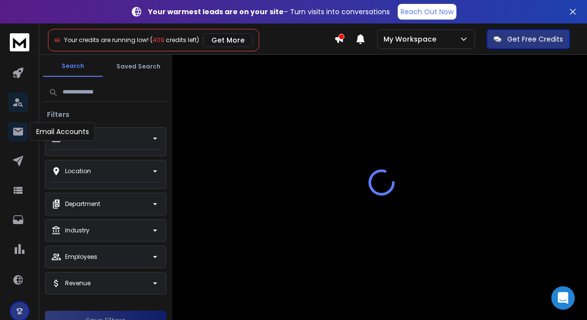
click at [17, 125] on link at bounding box center [18, 132] width 20 height 20
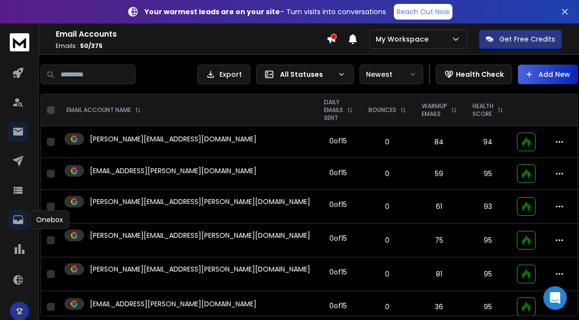
click at [19, 215] on icon at bounding box center [18, 219] width 10 height 9
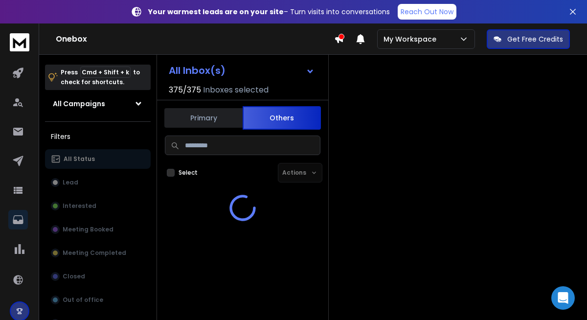
click at [280, 116] on button "Others" at bounding box center [281, 117] width 78 height 23
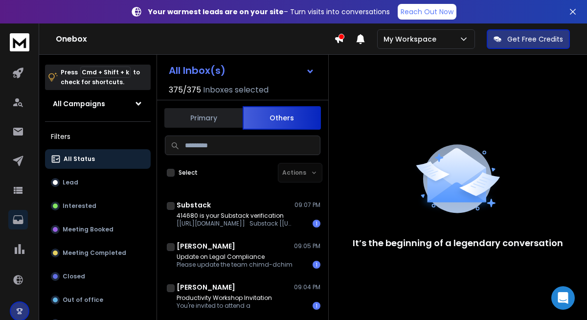
click at [189, 111] on button "Primary" at bounding box center [203, 118] width 78 height 22
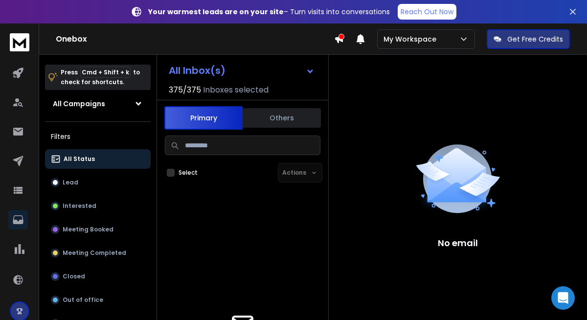
click at [279, 120] on button "Others" at bounding box center [281, 118] width 78 height 22
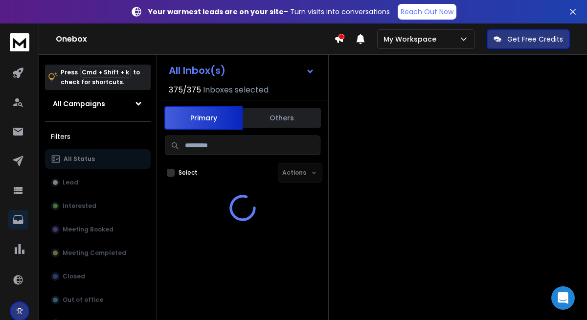
click at [214, 113] on button "Primary" at bounding box center [203, 117] width 78 height 23
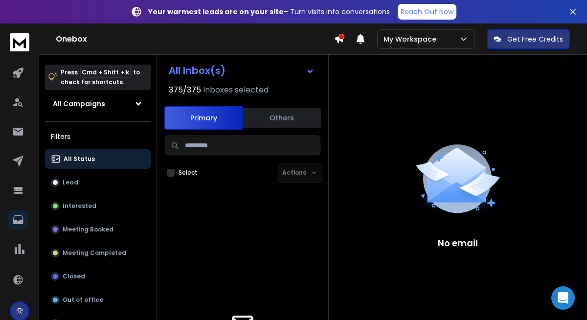
click at [282, 121] on button "Others" at bounding box center [281, 118] width 78 height 22
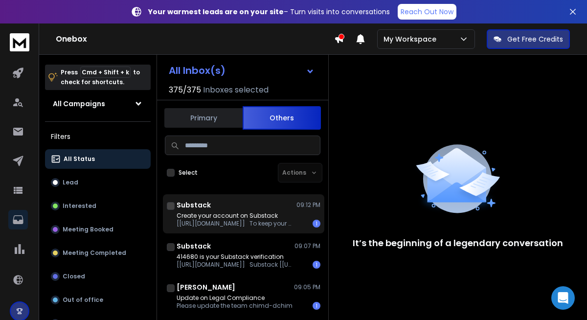
click at [226, 215] on p "Create your account on Substack" at bounding box center [234, 216] width 117 height 8
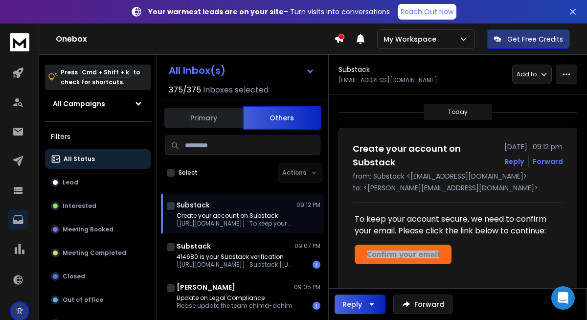
click at [211, 125] on button "Primary" at bounding box center [203, 118] width 78 height 22
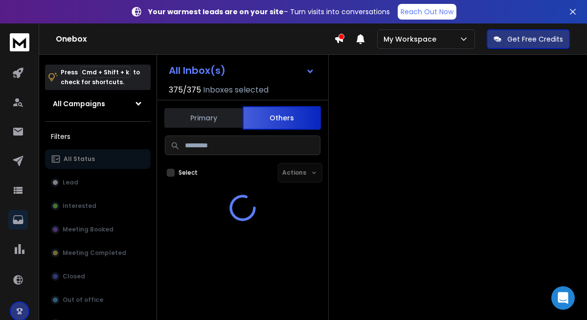
click at [291, 119] on button "Others" at bounding box center [281, 117] width 78 height 23
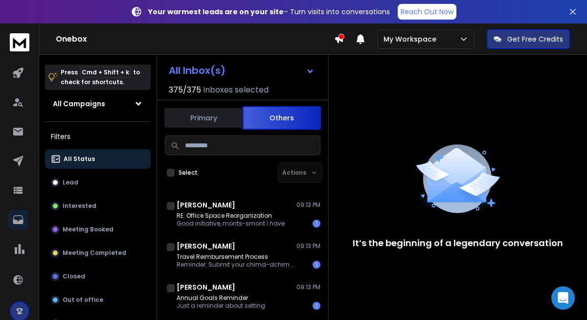
click at [210, 148] on input at bounding box center [242, 145] width 155 height 20
type input "********"
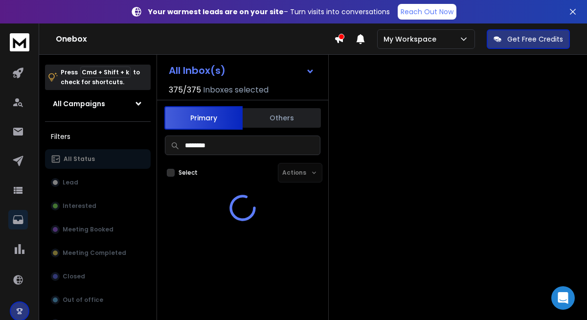
click at [207, 114] on button "Primary" at bounding box center [203, 117] width 78 height 23
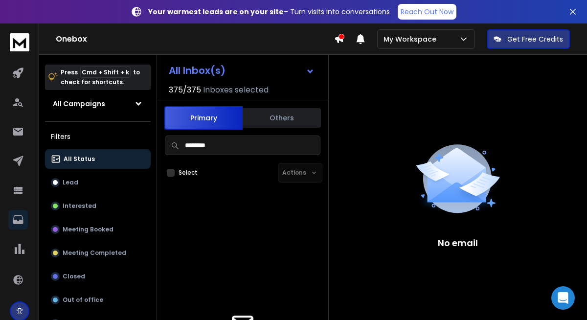
click at [276, 118] on button "Others" at bounding box center [281, 118] width 78 height 22
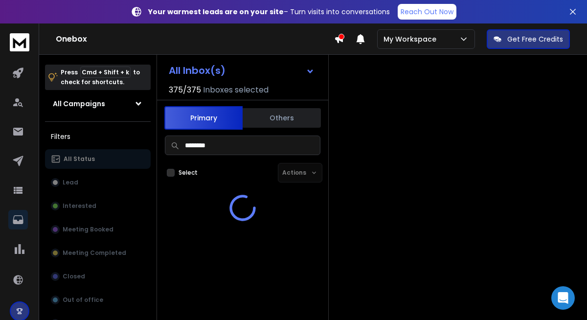
click at [230, 119] on button "Primary" at bounding box center [203, 117] width 78 height 23
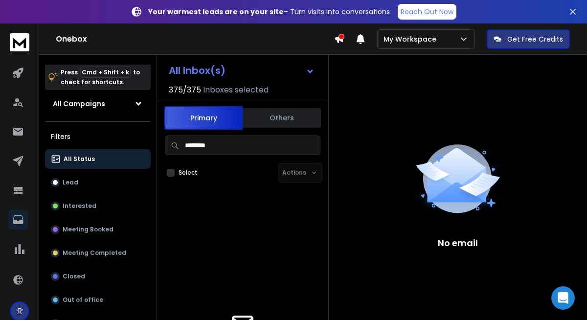
click at [281, 122] on button "Others" at bounding box center [281, 118] width 78 height 22
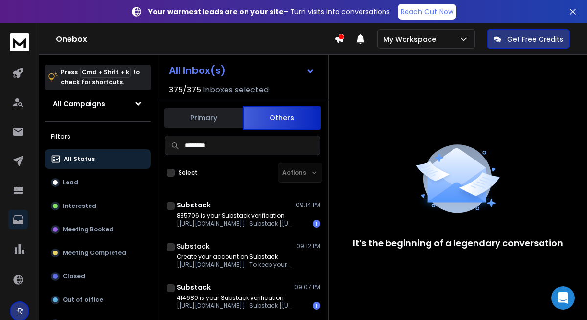
click at [217, 124] on button "Primary" at bounding box center [203, 118] width 78 height 22
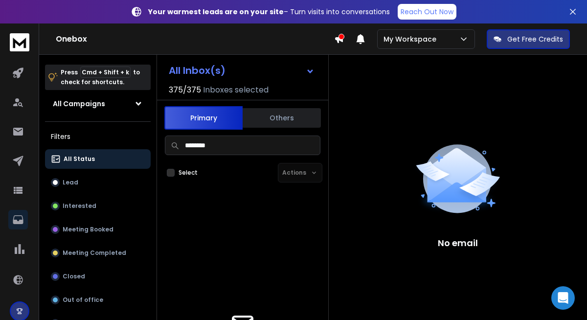
click at [258, 122] on button "Others" at bounding box center [281, 118] width 78 height 22
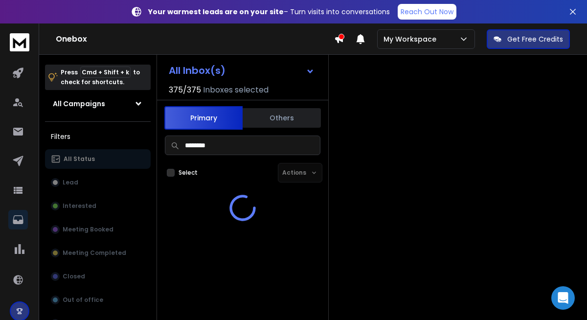
click at [195, 120] on button "Primary" at bounding box center [203, 117] width 78 height 23
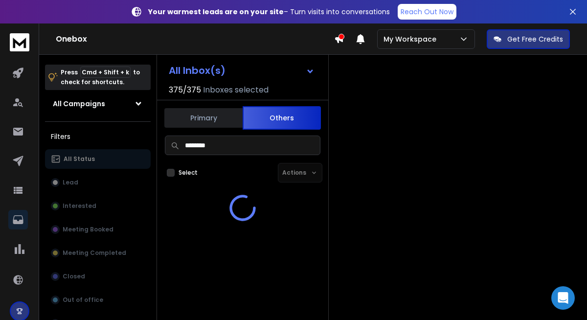
click at [259, 120] on button "Others" at bounding box center [281, 117] width 78 height 23
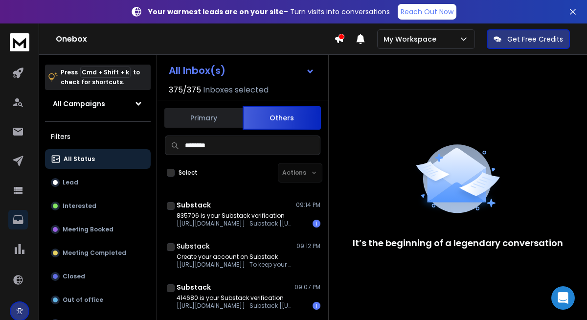
click at [221, 112] on button "Primary" at bounding box center [203, 118] width 78 height 22
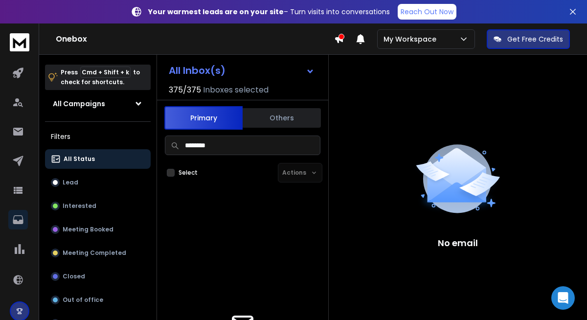
click at [285, 118] on button "Others" at bounding box center [281, 118] width 78 height 22
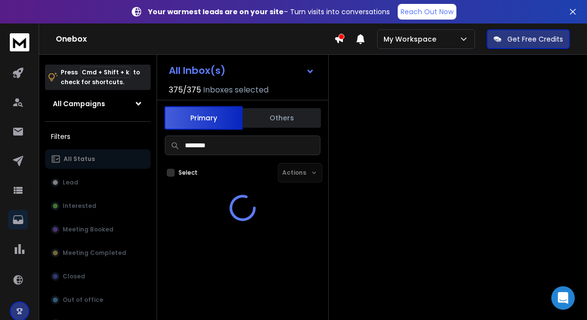
click at [207, 122] on button "Primary" at bounding box center [203, 117] width 78 height 23
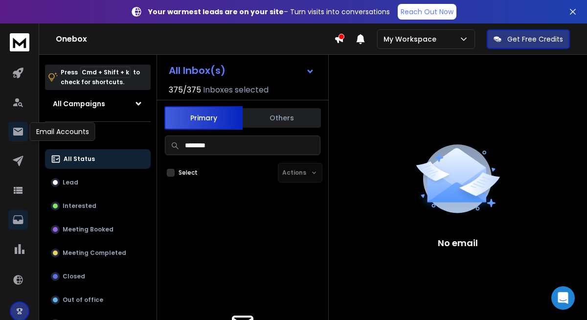
click at [20, 130] on icon at bounding box center [18, 132] width 12 height 12
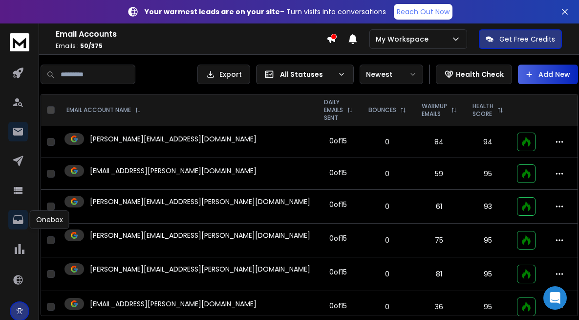
click at [14, 211] on link at bounding box center [18, 220] width 20 height 20
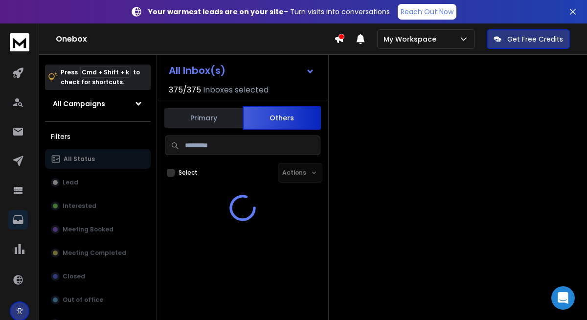
click at [287, 120] on button "Others" at bounding box center [281, 117] width 78 height 23
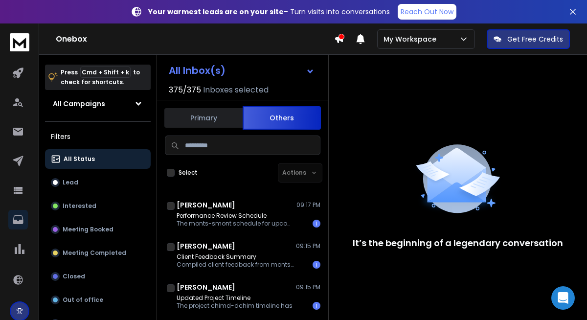
click at [214, 146] on input at bounding box center [242, 145] width 155 height 20
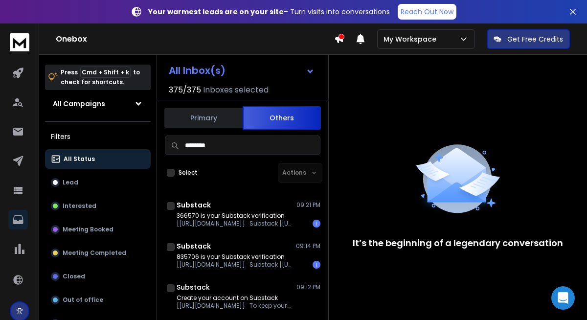
type input "********"
click at [218, 116] on button "Primary" at bounding box center [203, 118] width 78 height 22
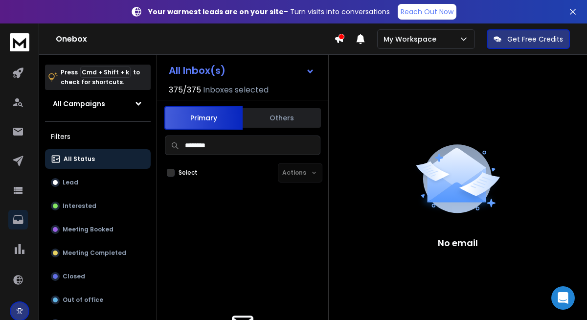
click at [284, 119] on button "Others" at bounding box center [281, 118] width 78 height 22
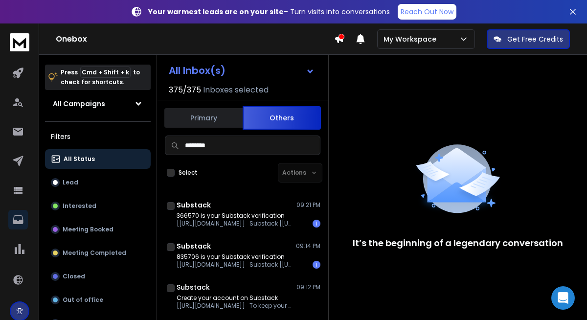
click at [217, 119] on button "Primary" at bounding box center [203, 118] width 78 height 22
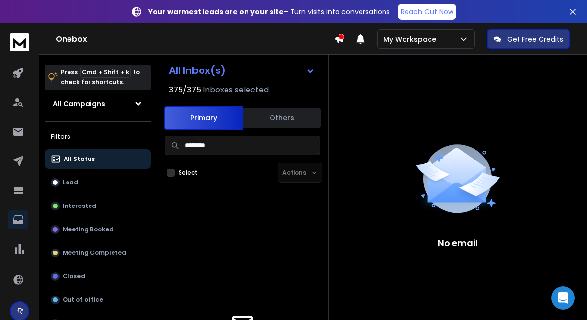
click at [279, 120] on button "Others" at bounding box center [281, 118] width 78 height 22
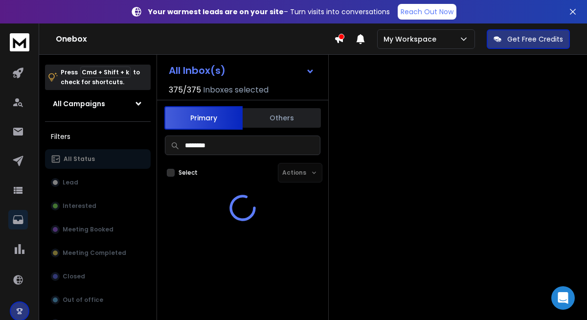
click at [207, 117] on button "Primary" at bounding box center [203, 117] width 78 height 23
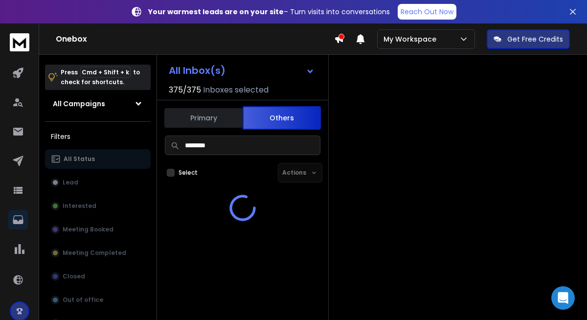
click at [291, 119] on button "Others" at bounding box center [281, 117] width 78 height 23
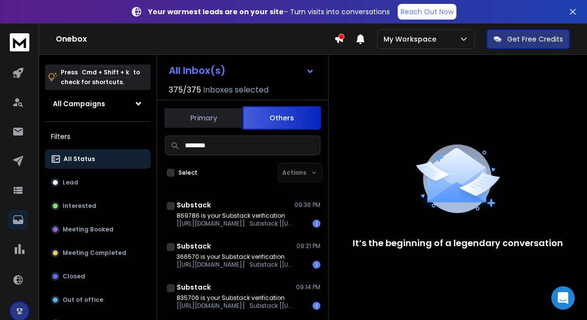
click at [216, 116] on button "Primary" at bounding box center [203, 118] width 78 height 22
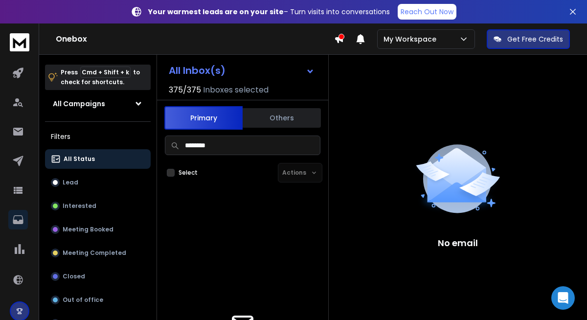
click at [296, 120] on button "Others" at bounding box center [281, 118] width 78 height 22
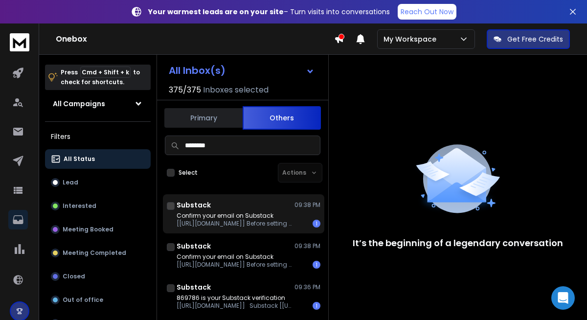
click at [242, 209] on div "Substack 09:38 PM" at bounding box center [248, 205] width 144 height 10
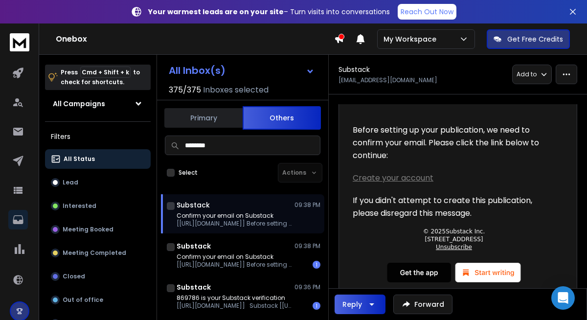
scroll to position [115, 0]
